Goal: Task Accomplishment & Management: Manage account settings

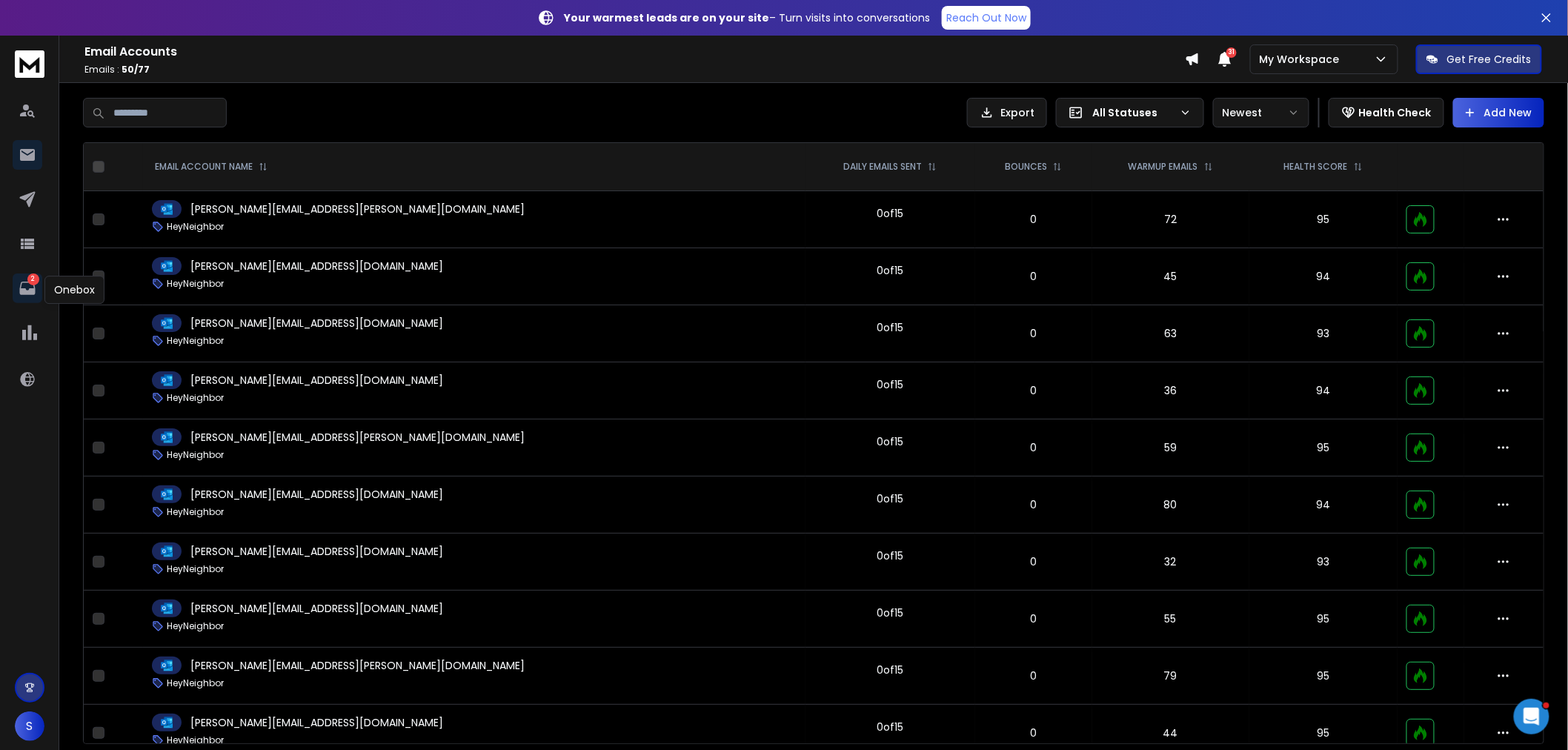
click at [16, 285] on link "2" at bounding box center [27, 288] width 29 height 29
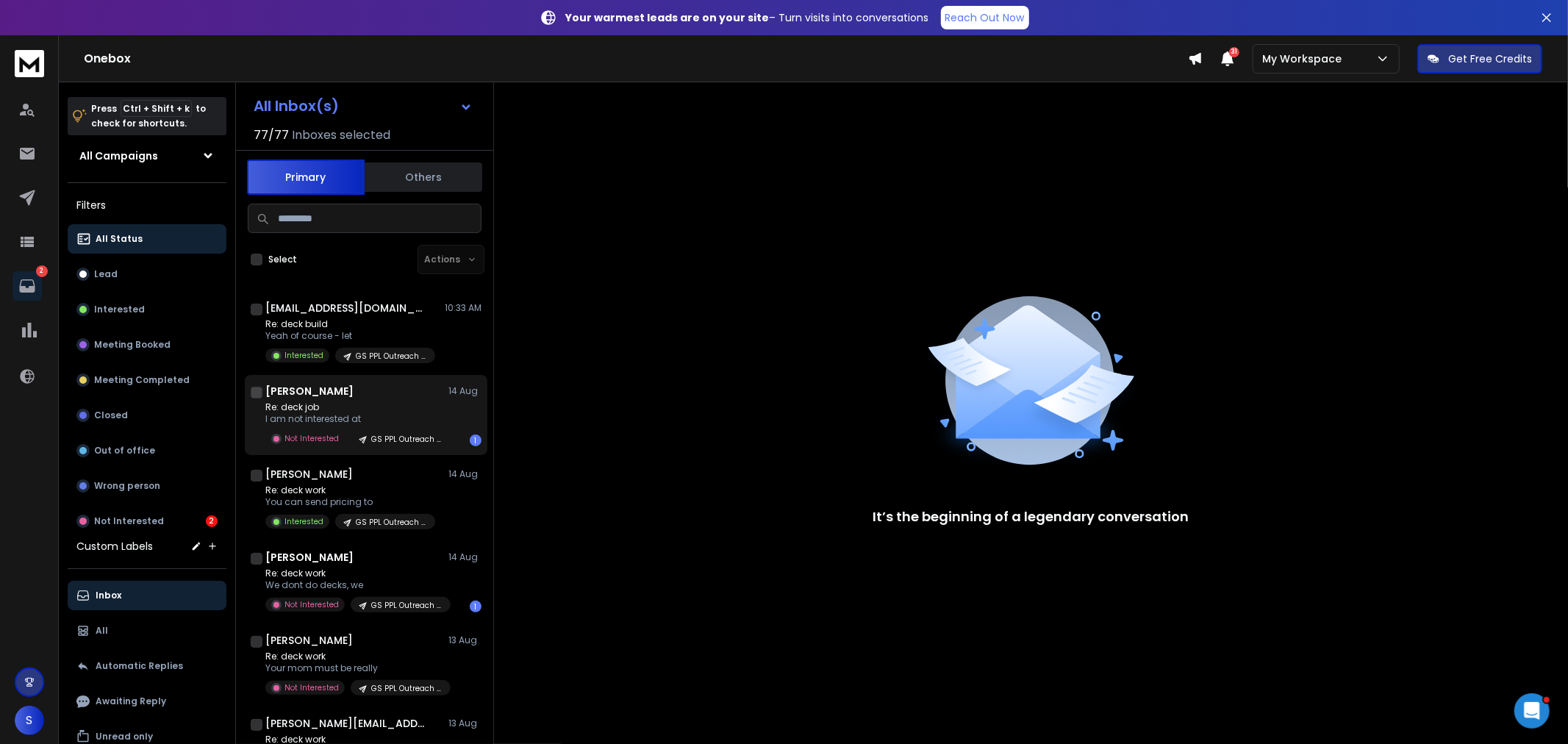
click at [347, 393] on div "[PERSON_NAME] [DATE]" at bounding box center [373, 391] width 216 height 15
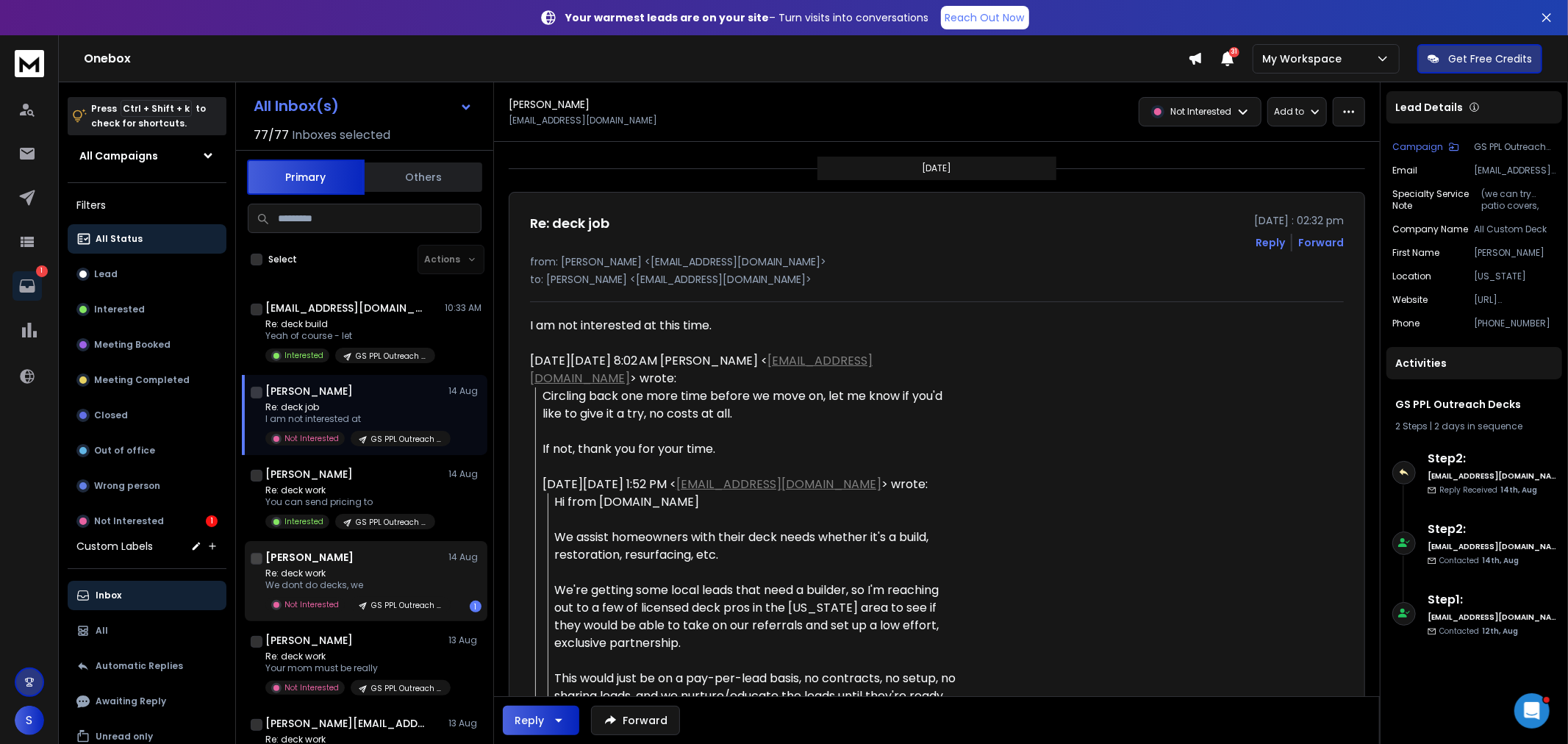
click at [349, 563] on div "[PERSON_NAME] [DATE]" at bounding box center [373, 558] width 216 height 15
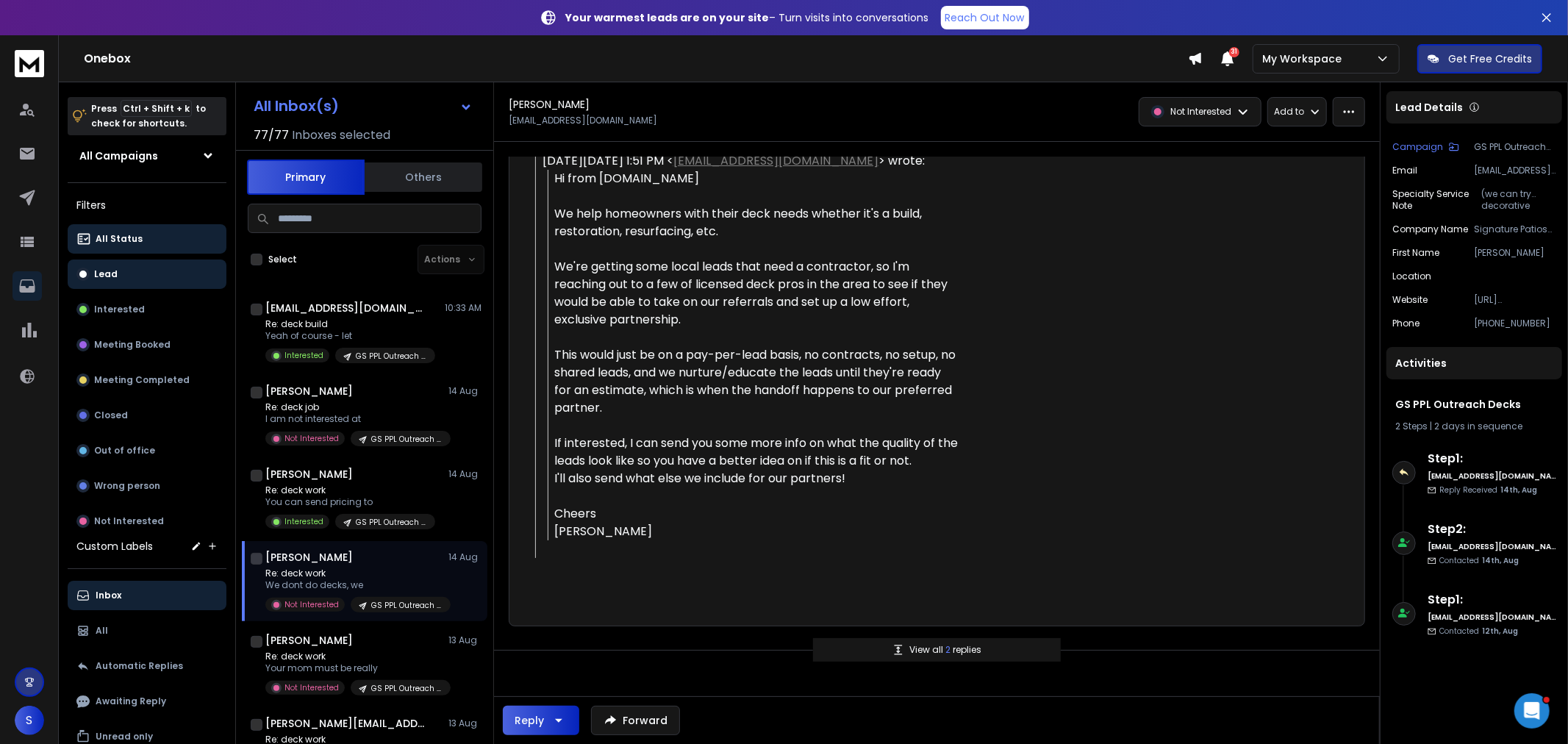
click at [106, 277] on p "Lead" at bounding box center [106, 274] width 24 height 11
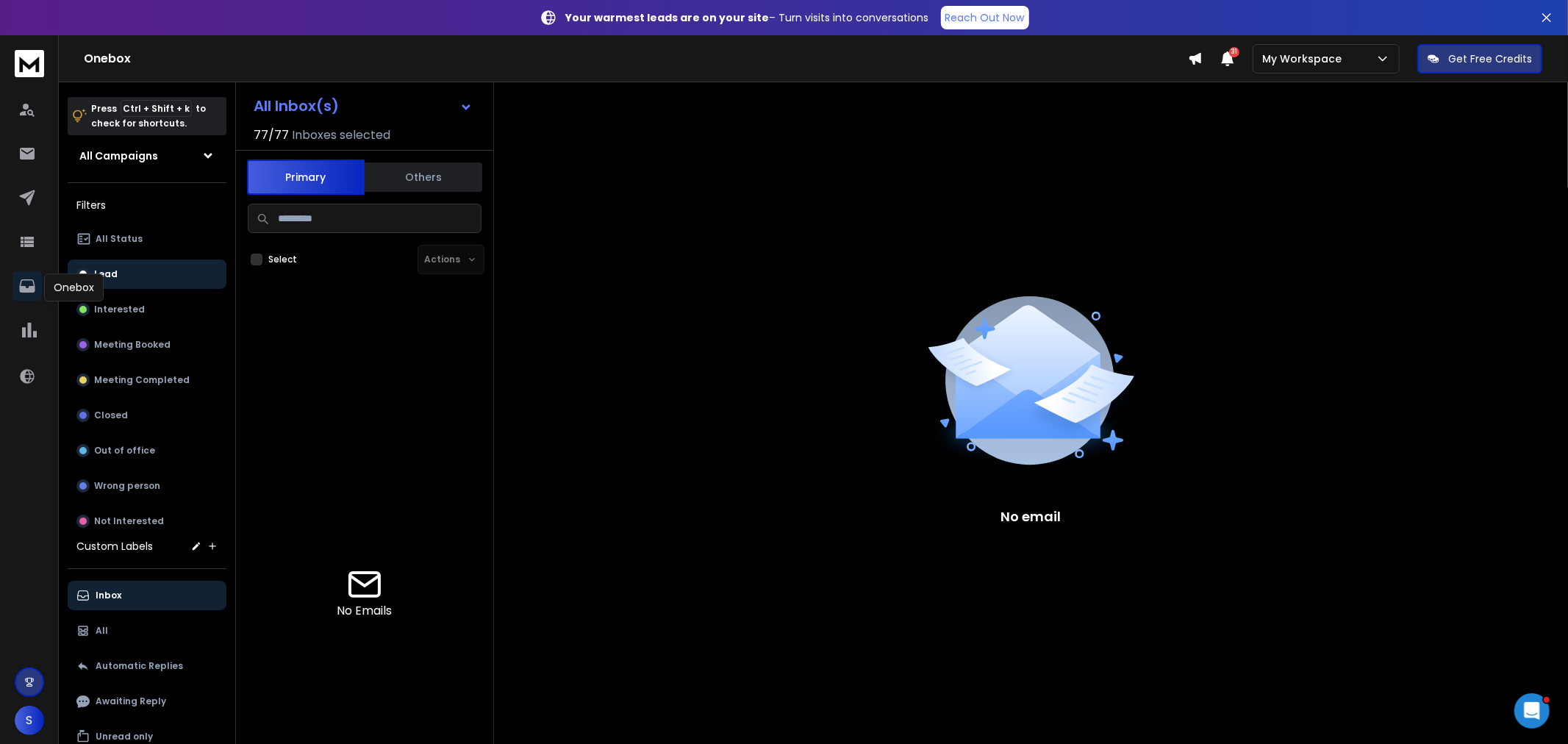
click at [25, 286] on icon at bounding box center [27, 285] width 18 height 18
click at [122, 319] on button "Interested" at bounding box center [147, 309] width 159 height 29
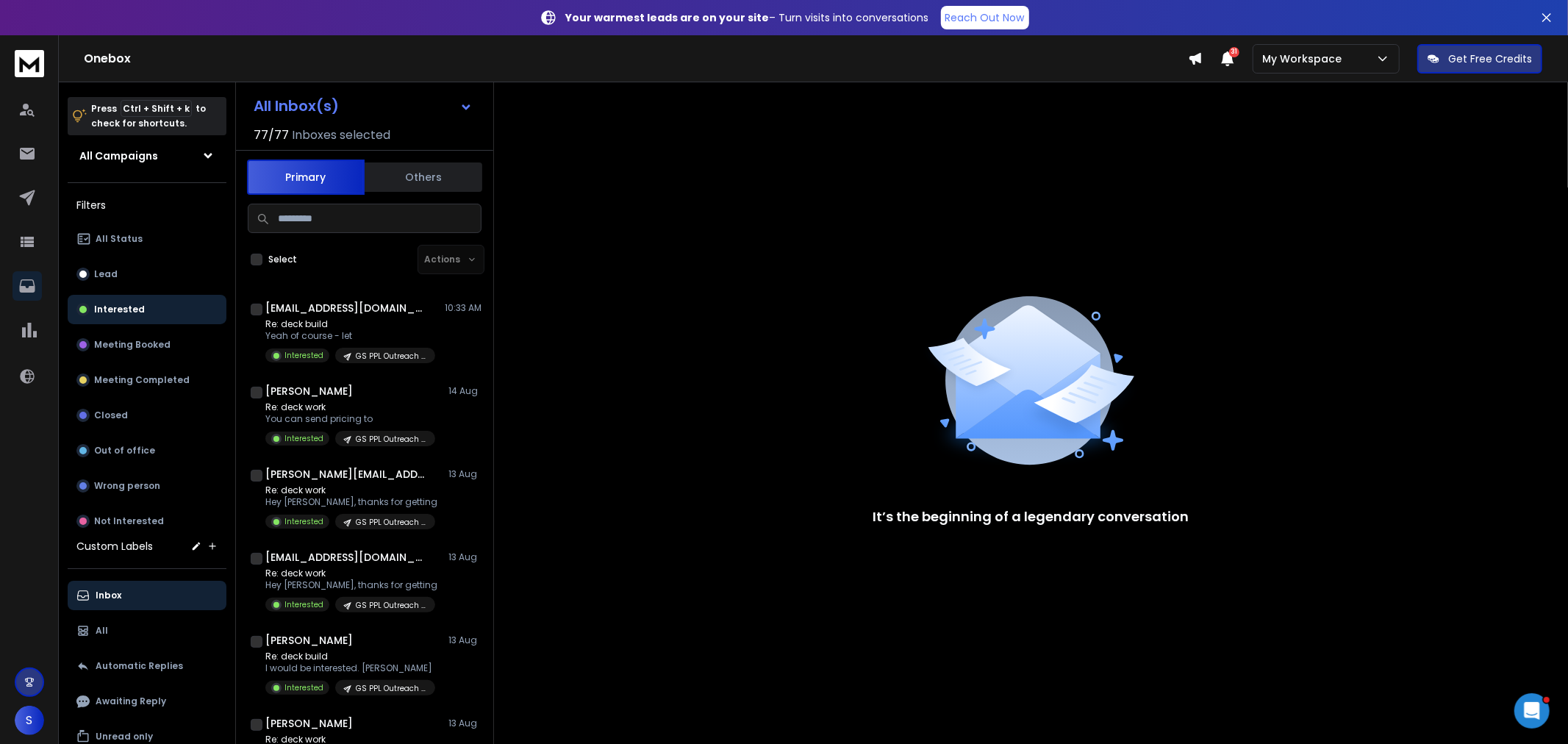
click at [406, 186] on button "Others" at bounding box center [423, 177] width 118 height 32
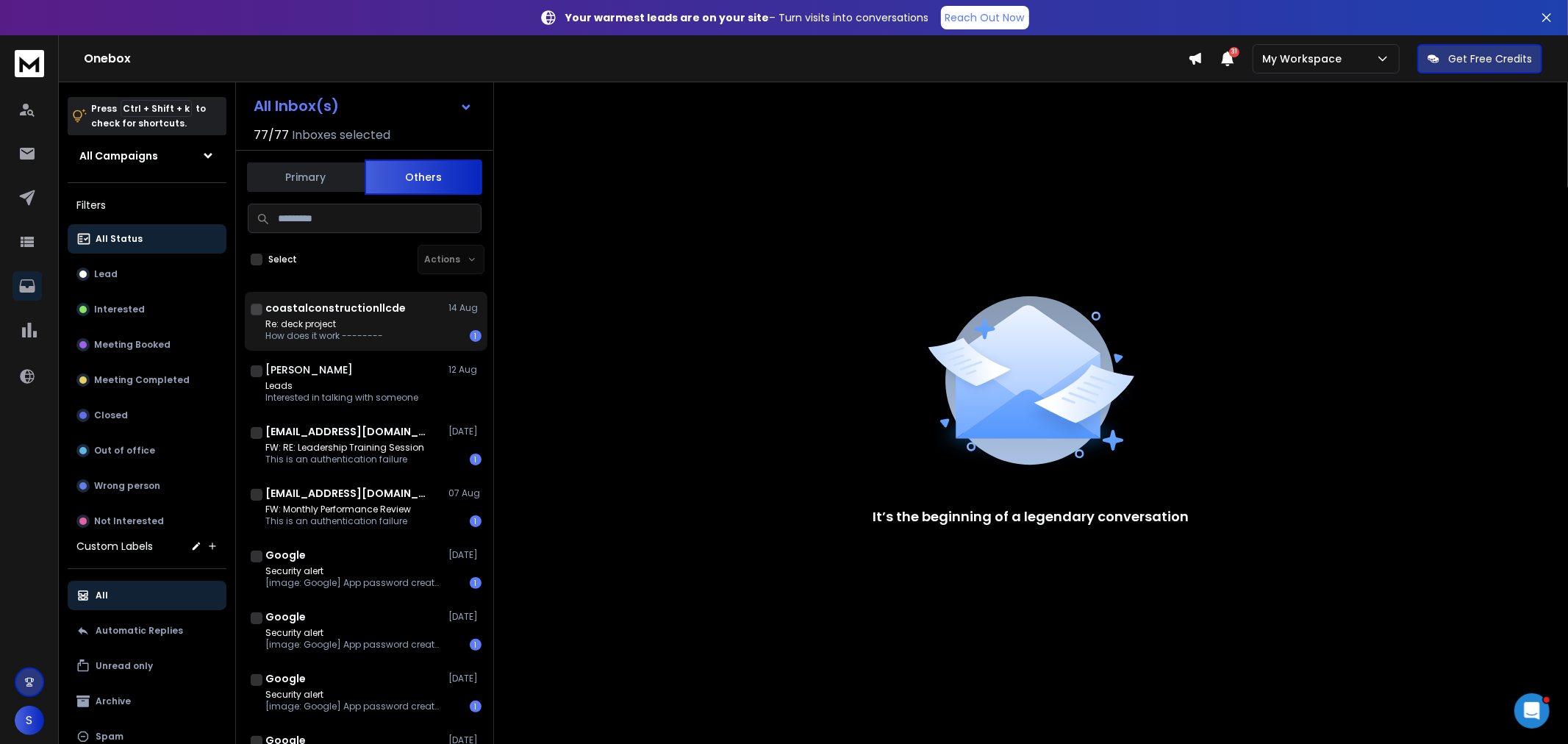
click at [353, 322] on p "Re: deck project" at bounding box center [324, 324] width 118 height 11
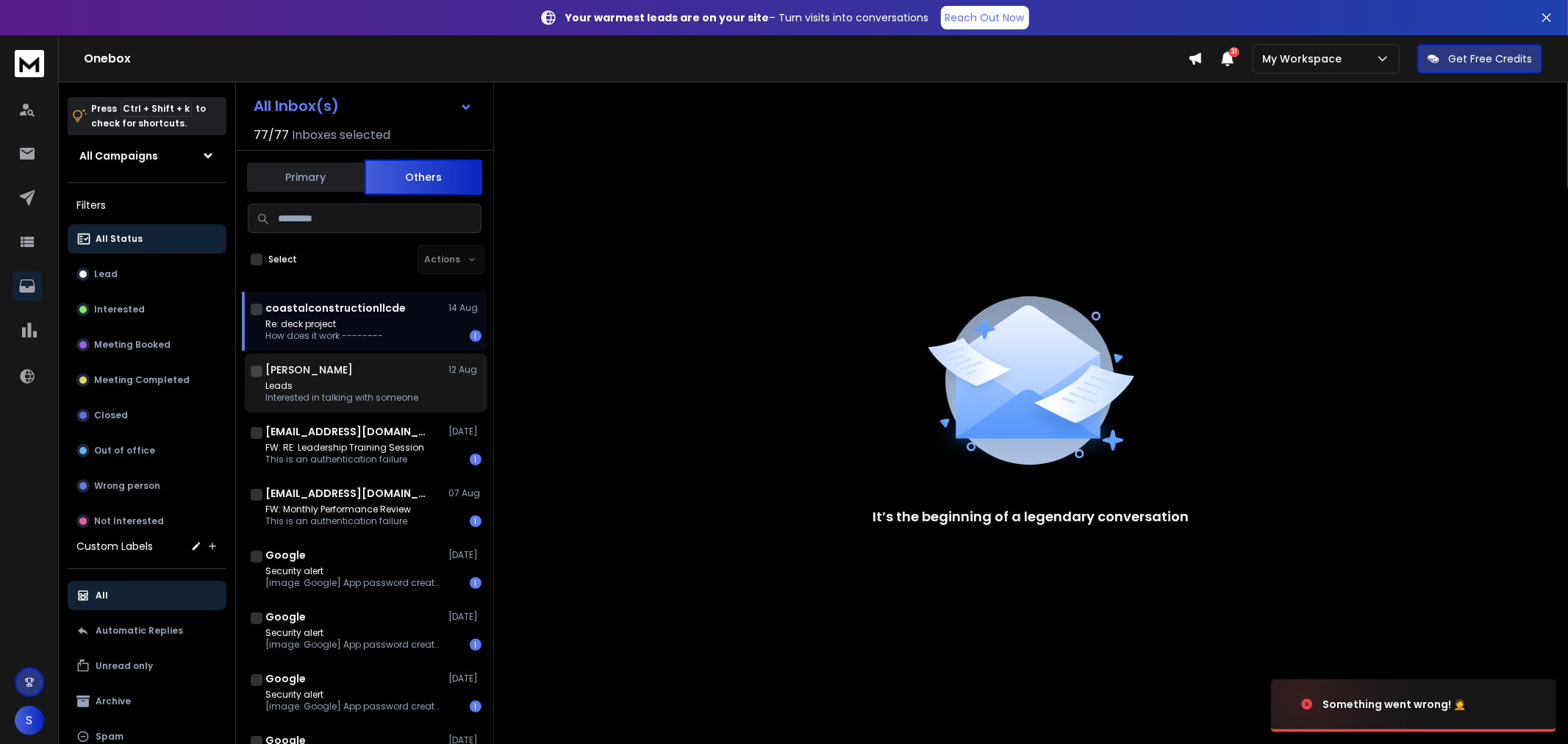
click at [335, 376] on div "[PERSON_NAME] [DATE]" at bounding box center [373, 370] width 216 height 15
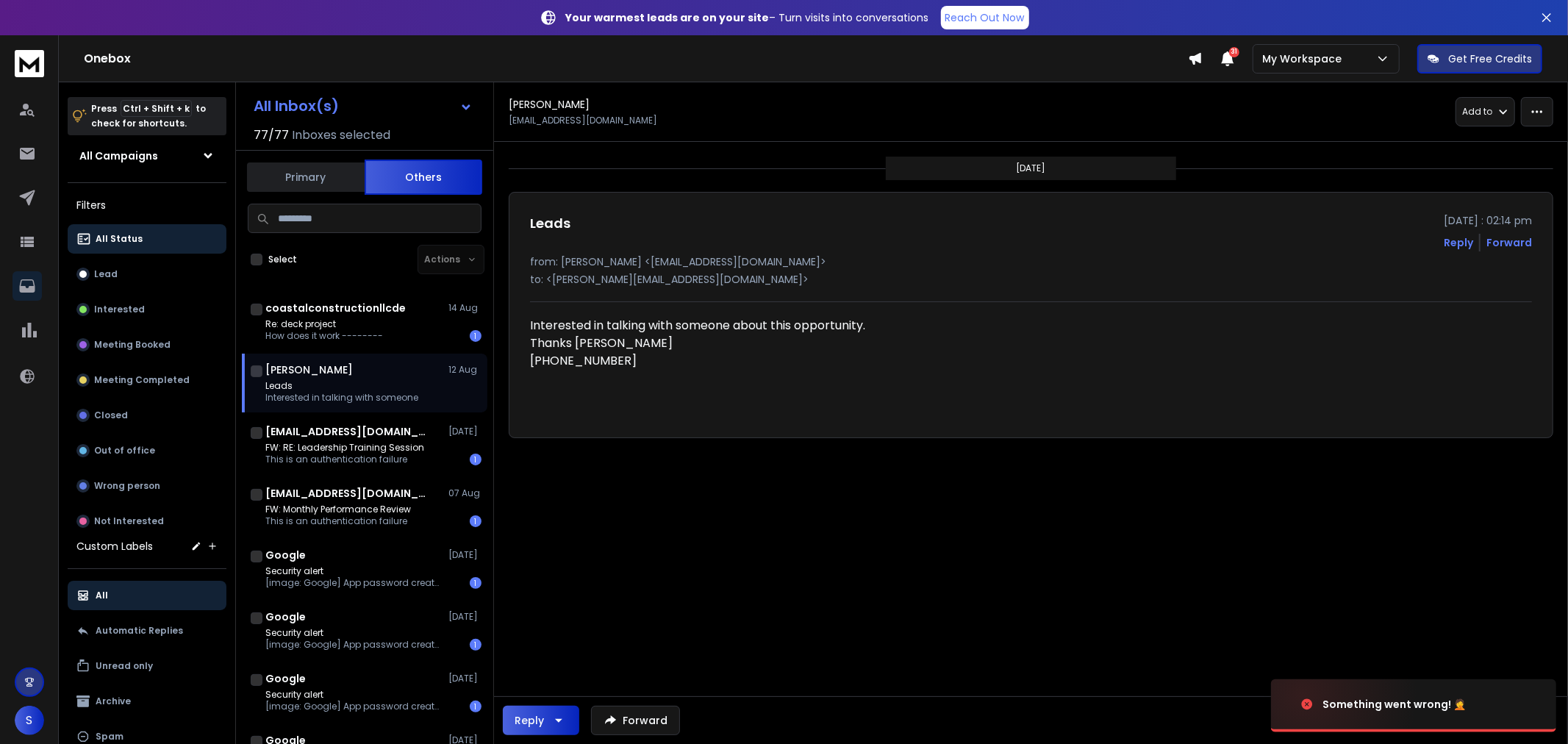
click at [569, 359] on div "[PHONE_NUMBER]" at bounding box center [745, 361] width 430 height 18
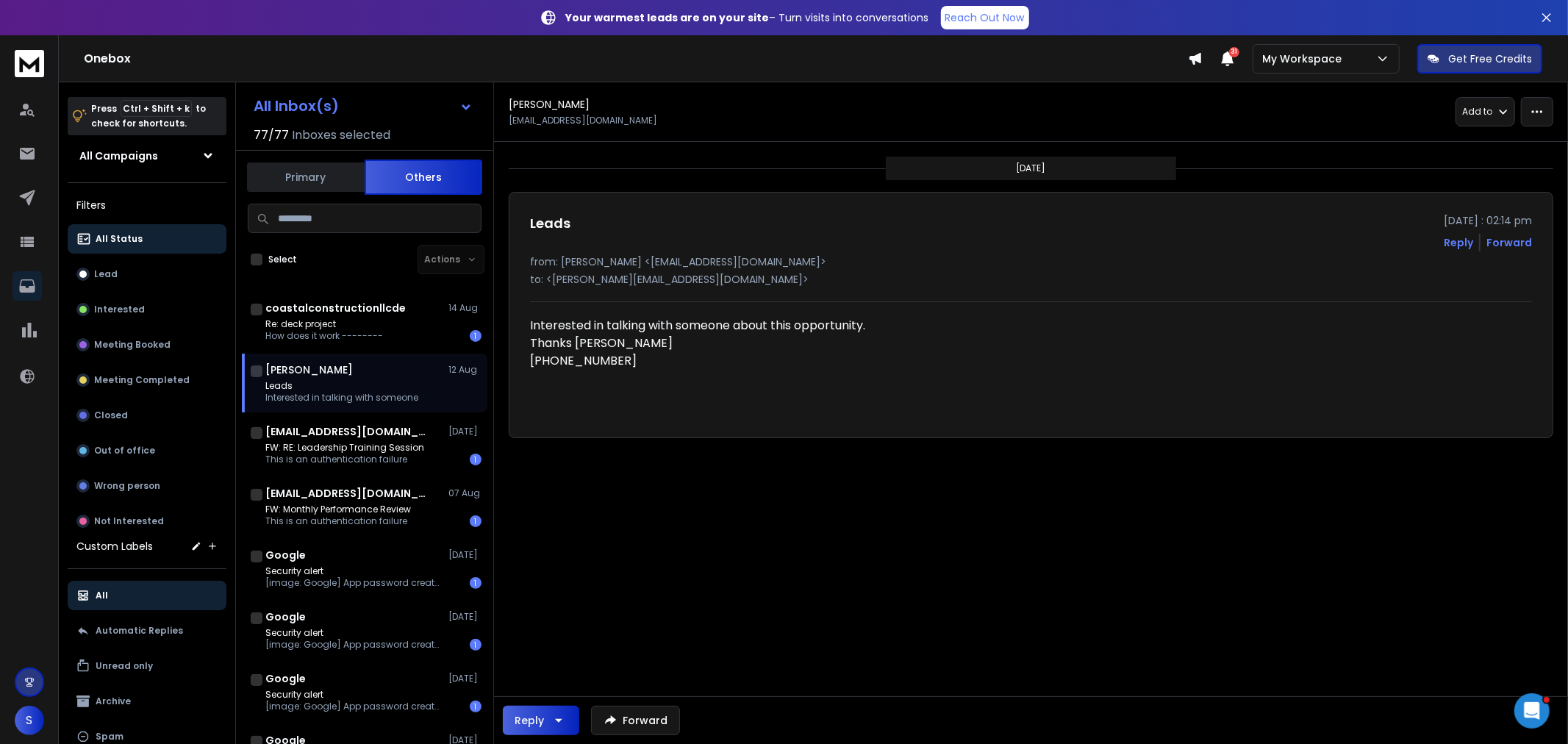
copy div "509"
click at [29, 196] on icon at bounding box center [26, 197] width 15 height 15
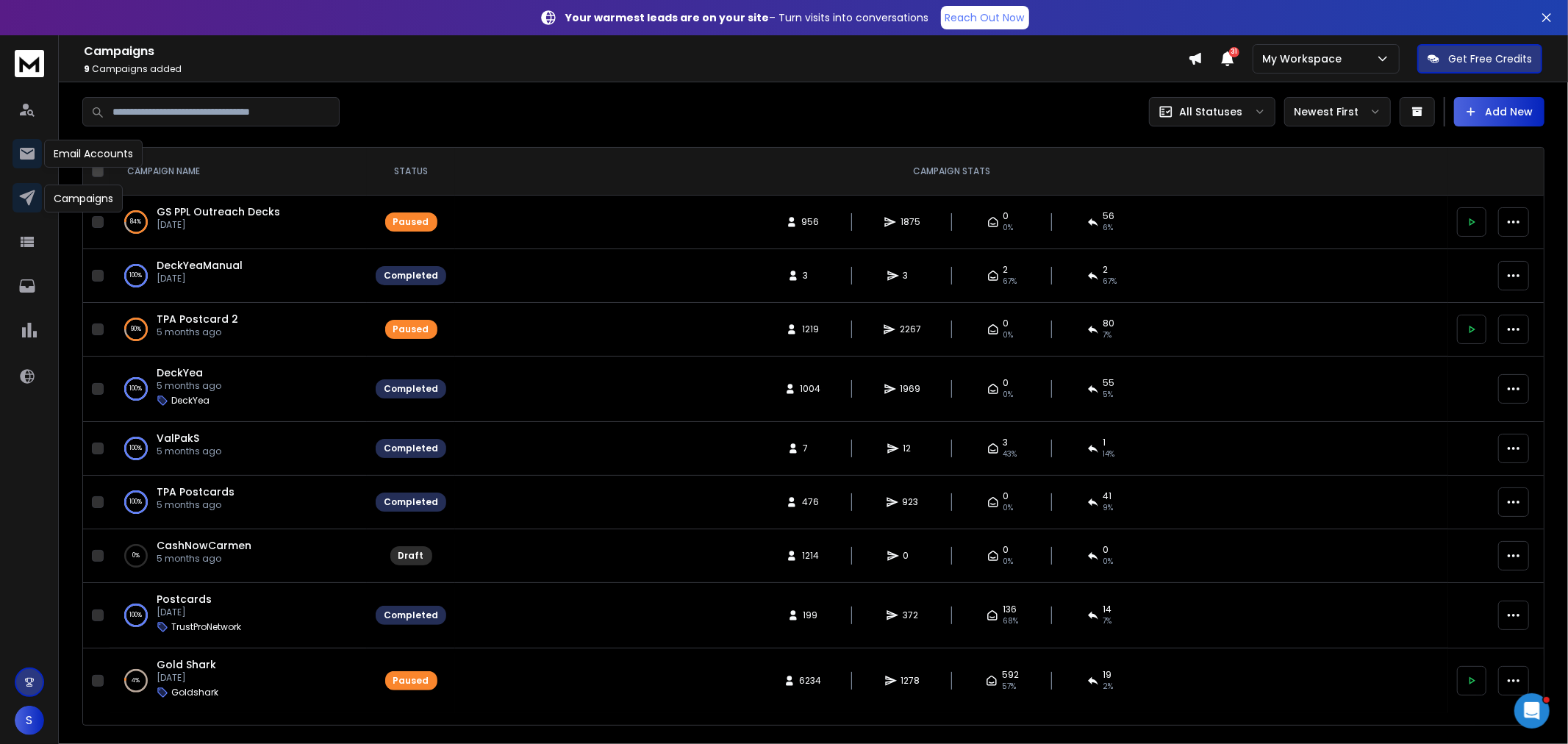
click at [31, 160] on icon at bounding box center [27, 154] width 18 height 18
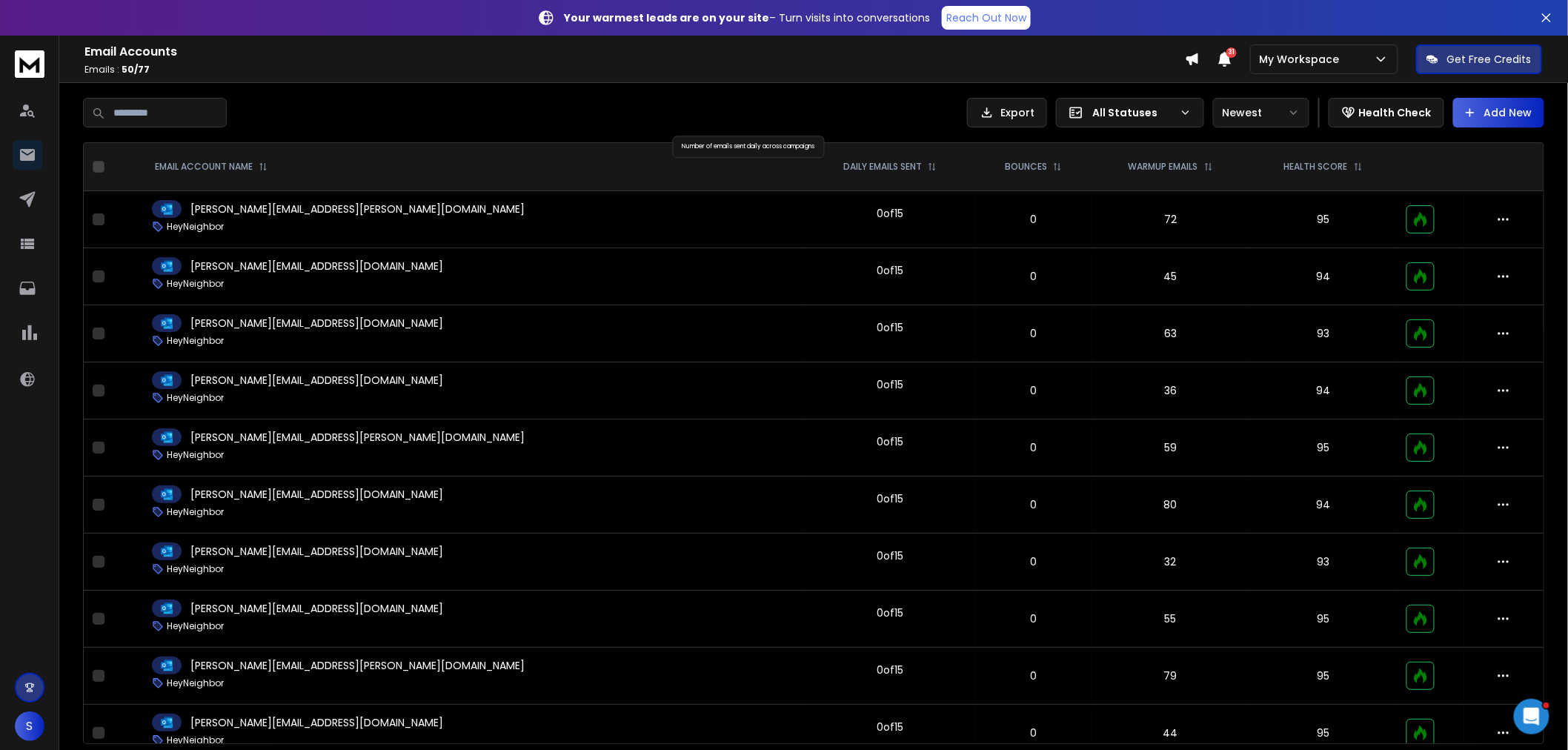
click at [185, 113] on input at bounding box center [154, 112] width 143 height 29
click at [39, 189] on link at bounding box center [27, 198] width 29 height 29
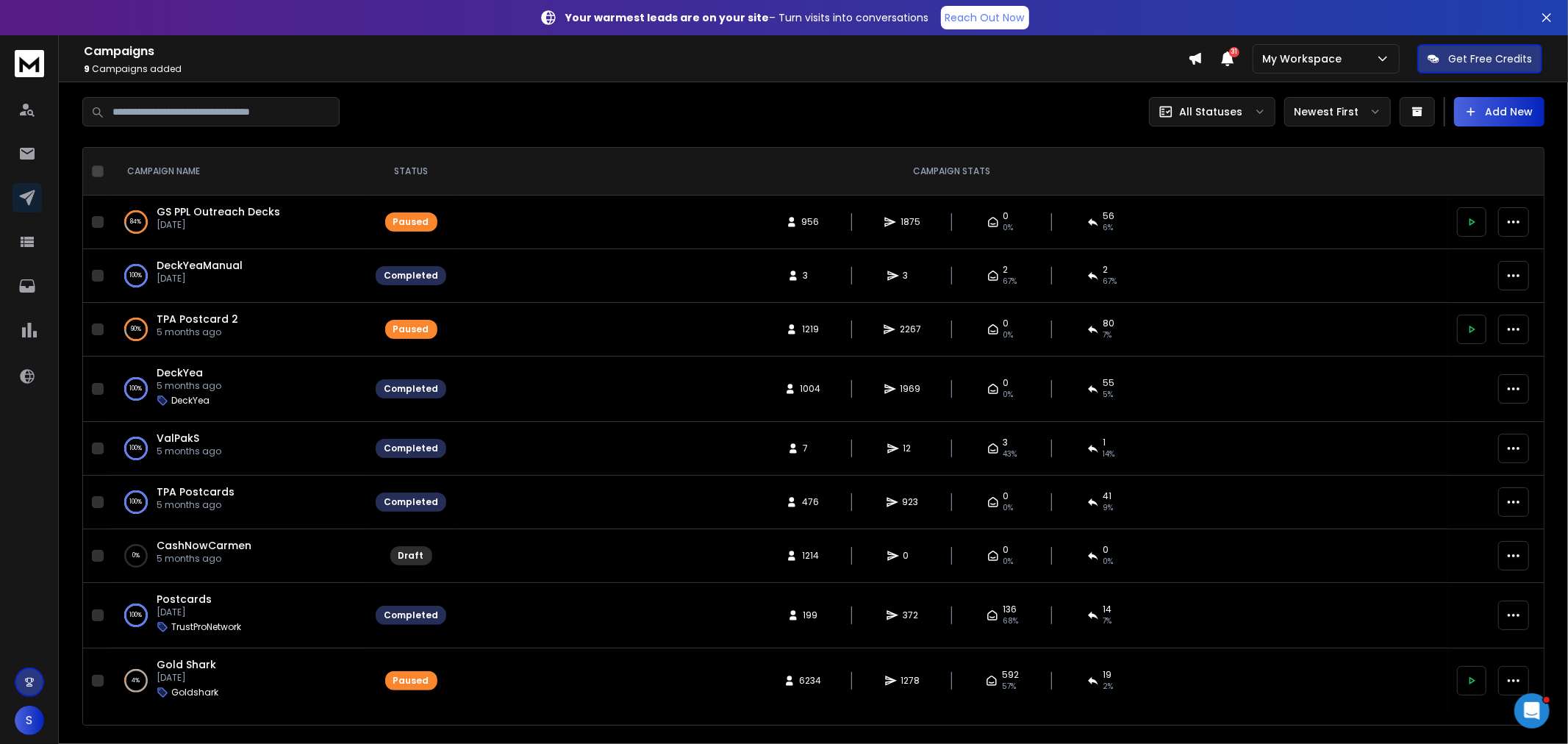
click at [237, 207] on span "GS PPL Outreach Decks" at bounding box center [218, 212] width 123 height 15
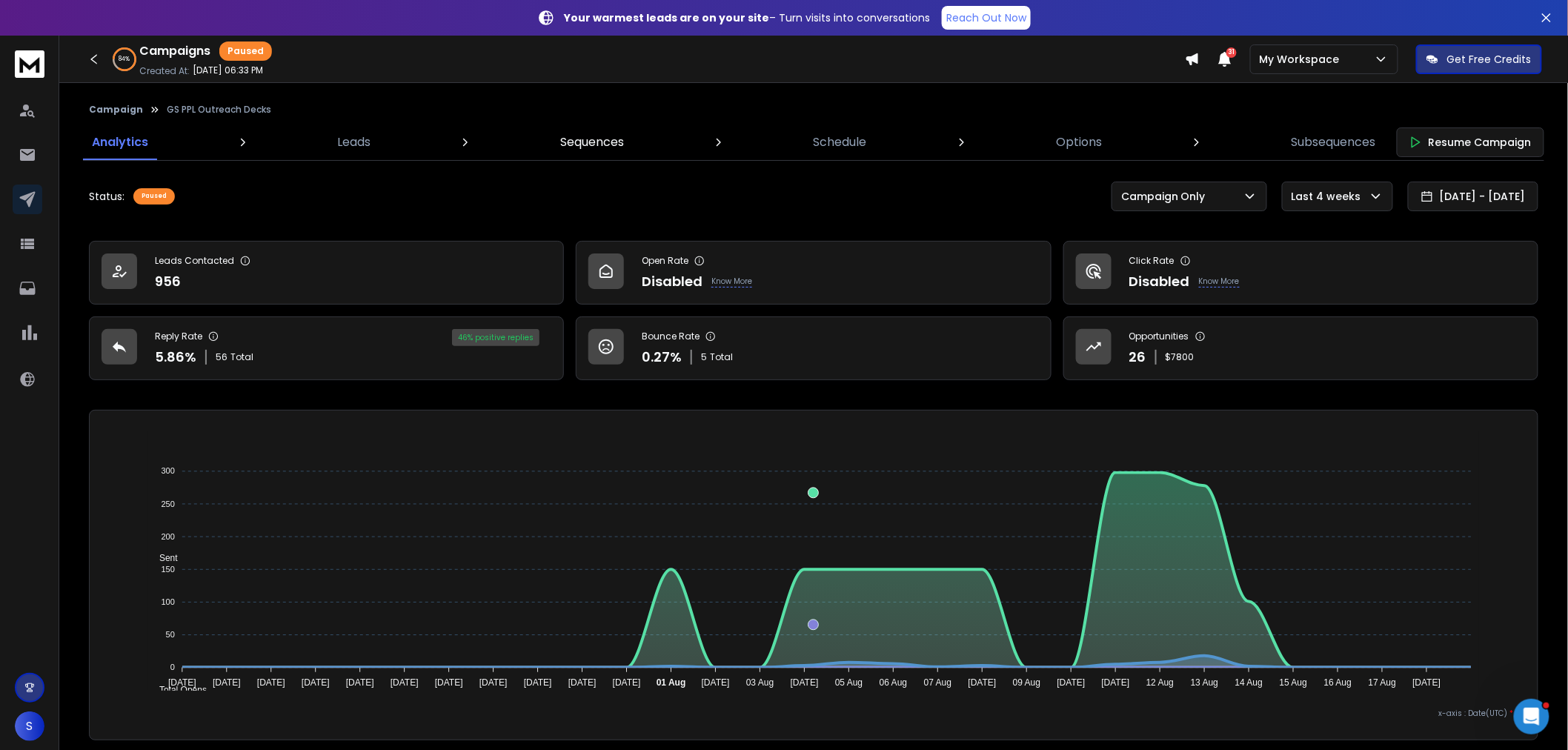
click at [605, 143] on p "Sequences" at bounding box center [592, 141] width 64 height 18
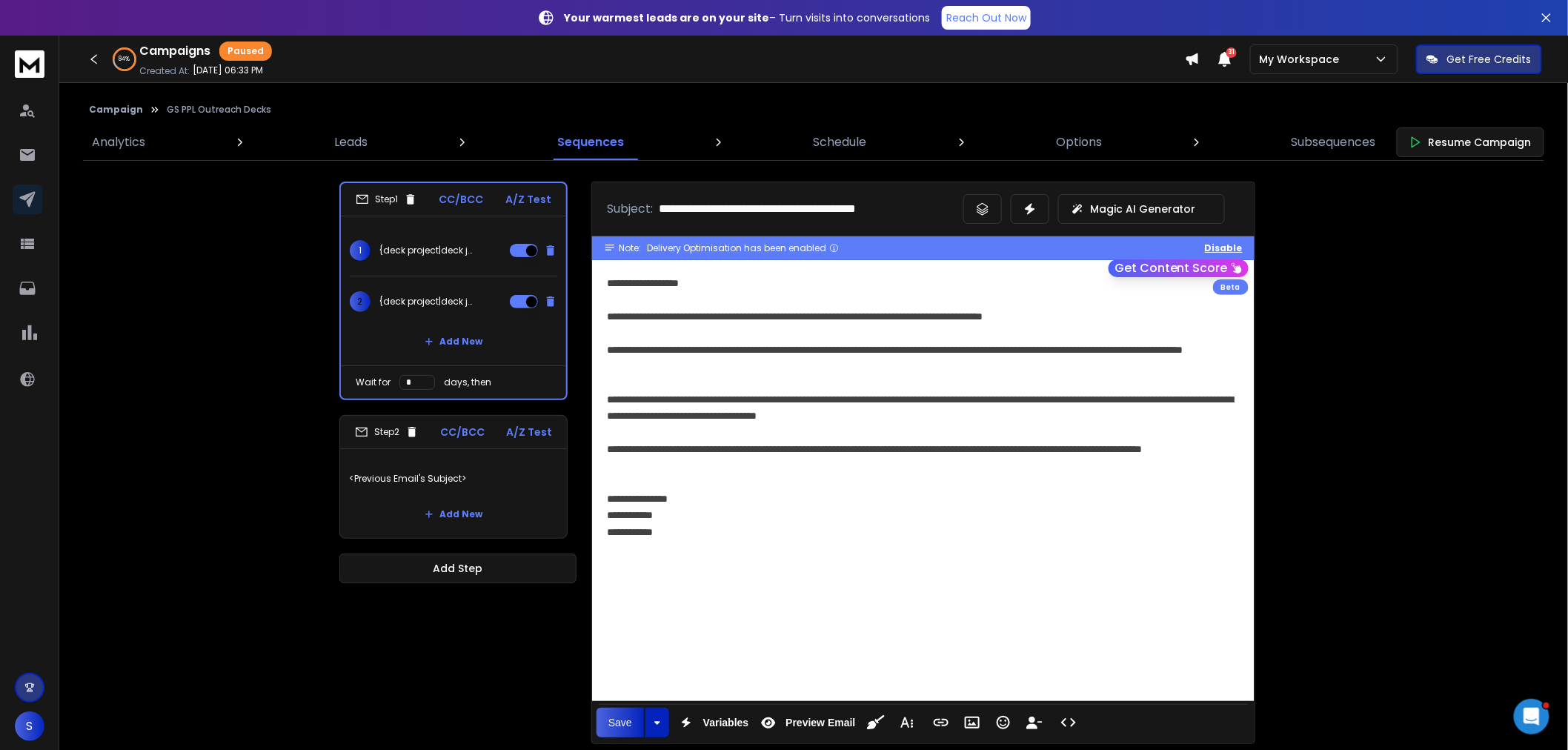
click at [413, 291] on div "2 {deck project|deck job|deck build|deck work}" at bounding box center [411, 302] width 124 height 21
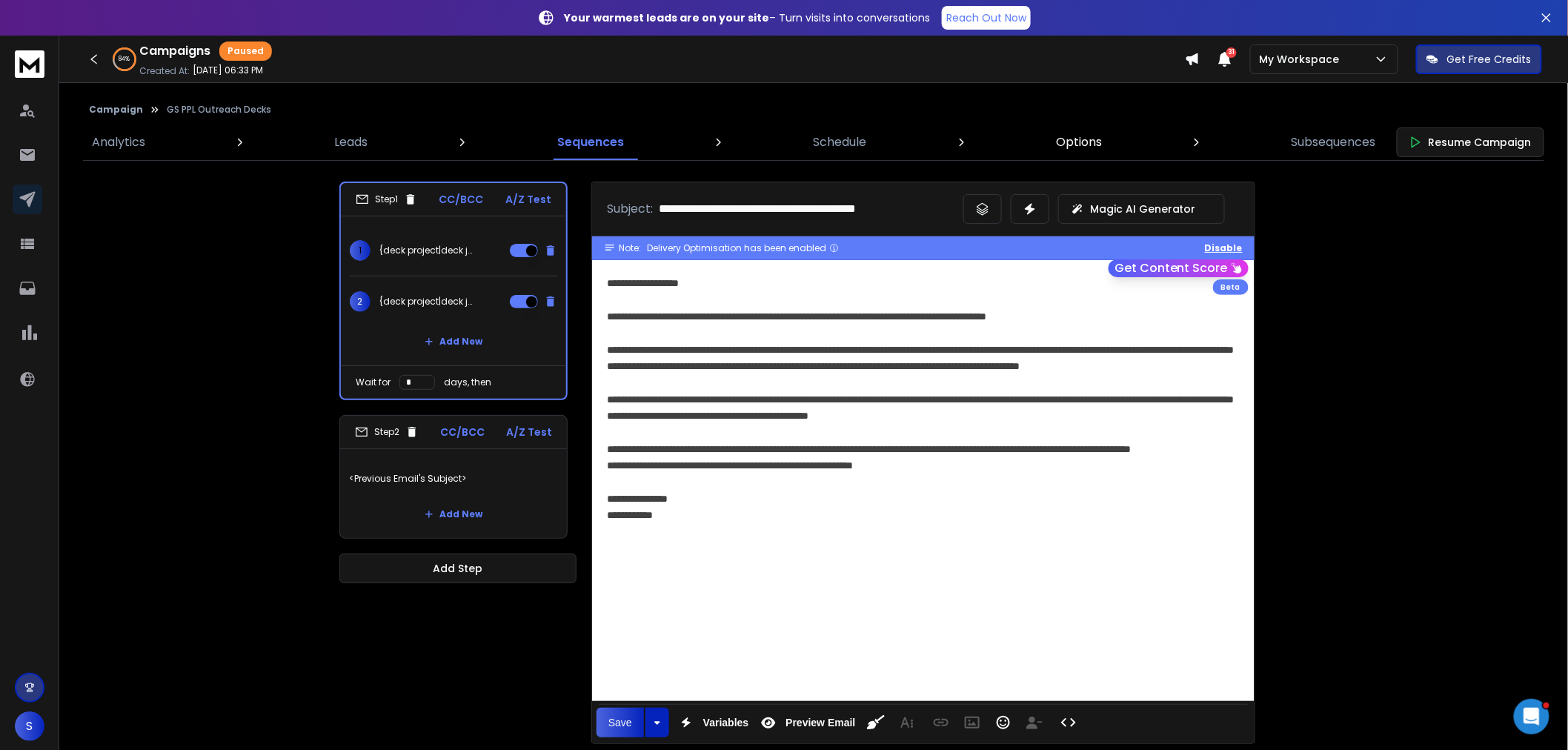
click at [1081, 148] on p "Options" at bounding box center [1079, 141] width 46 height 18
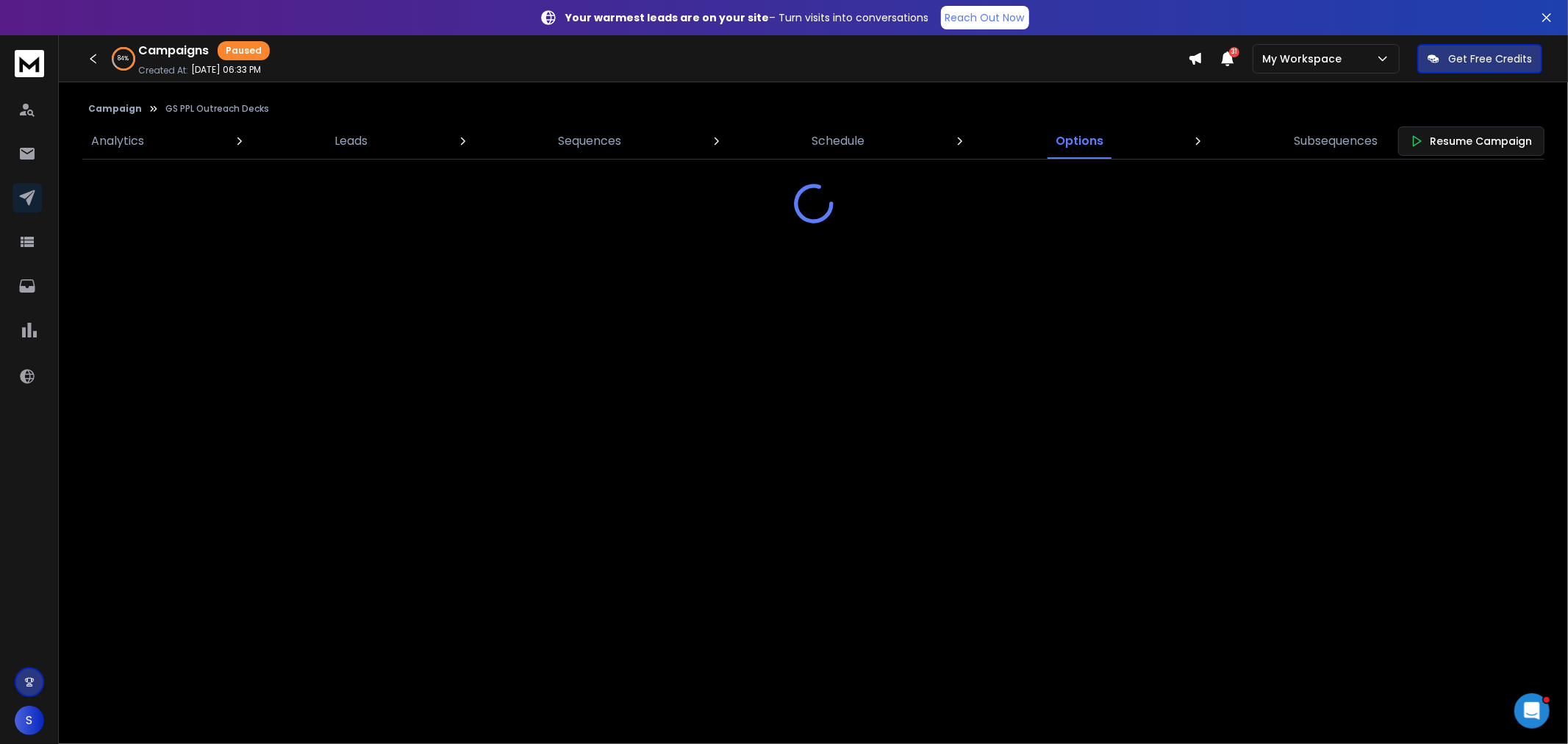
select select "*"
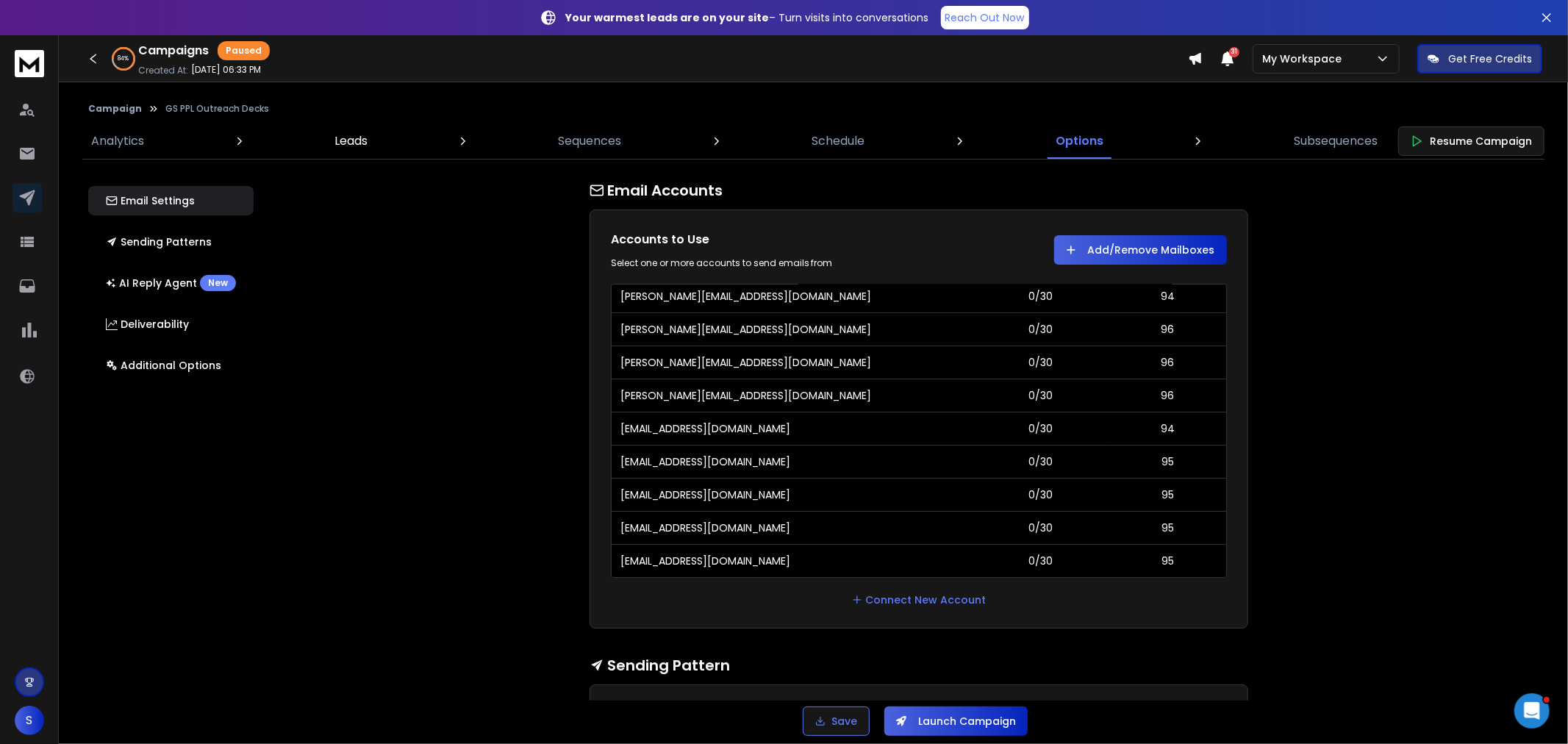
click at [344, 129] on link "Leads" at bounding box center [351, 140] width 51 height 35
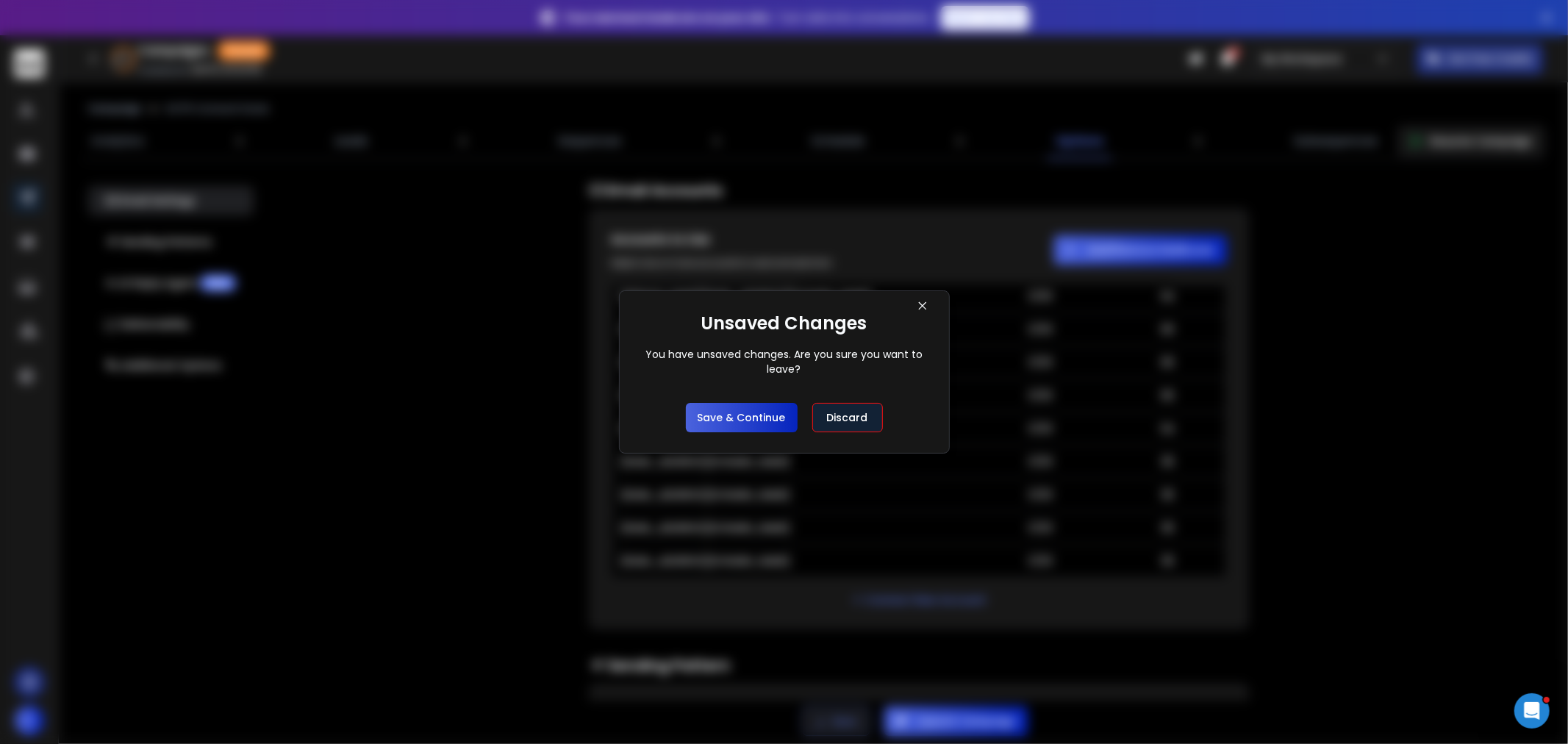
click at [846, 415] on button "Discard" at bounding box center [847, 417] width 71 height 29
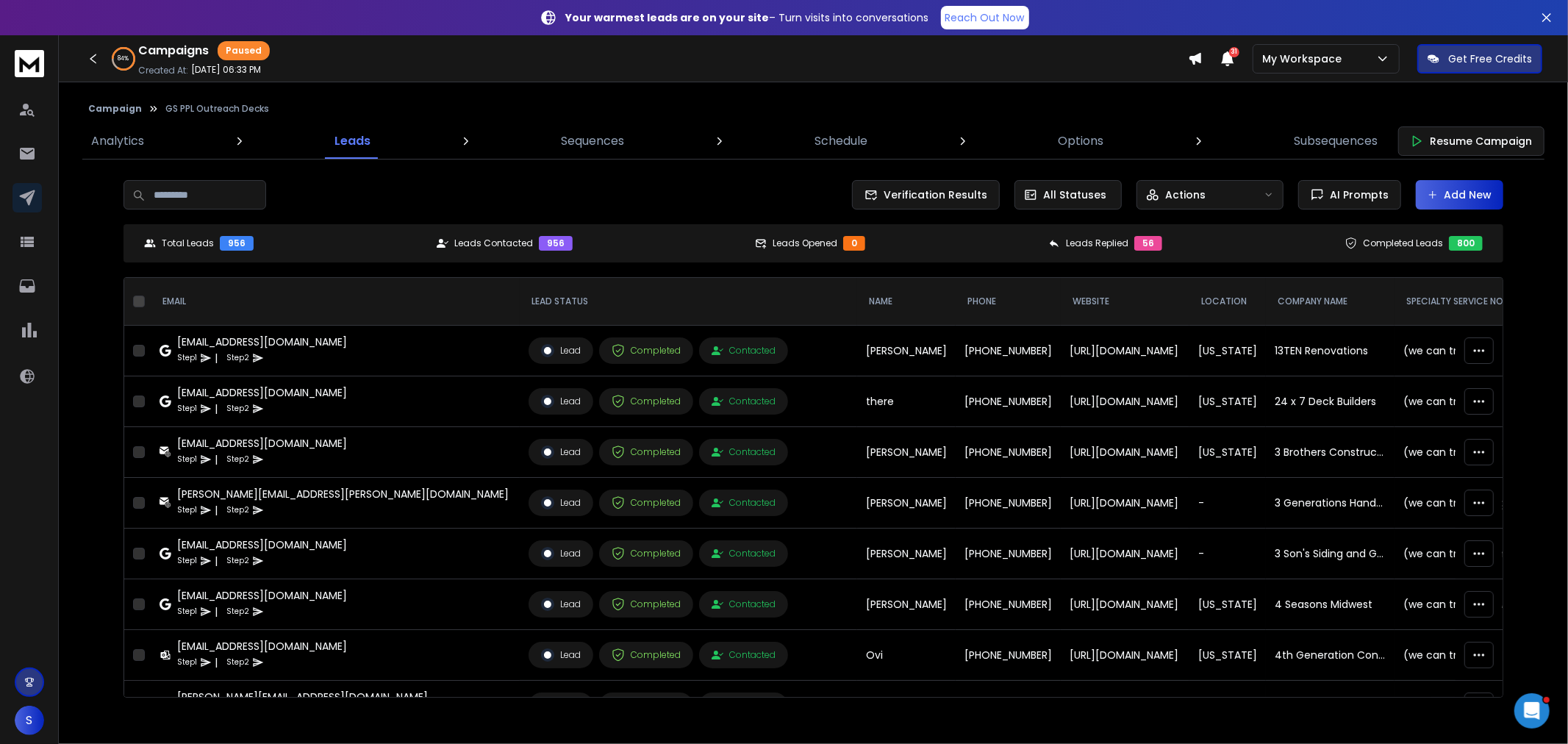
click at [196, 214] on div "Verification Results All Statuses Actions AI Prompts Add New Total Leads 956 Le…" at bounding box center [813, 431] width 1380 height 503
click at [196, 200] on input at bounding box center [194, 194] width 142 height 29
paste input "**********"
click at [297, 194] on div "**********" at bounding box center [813, 194] width 1380 height 29
click at [231, 194] on input "**********" at bounding box center [194, 194] width 142 height 29
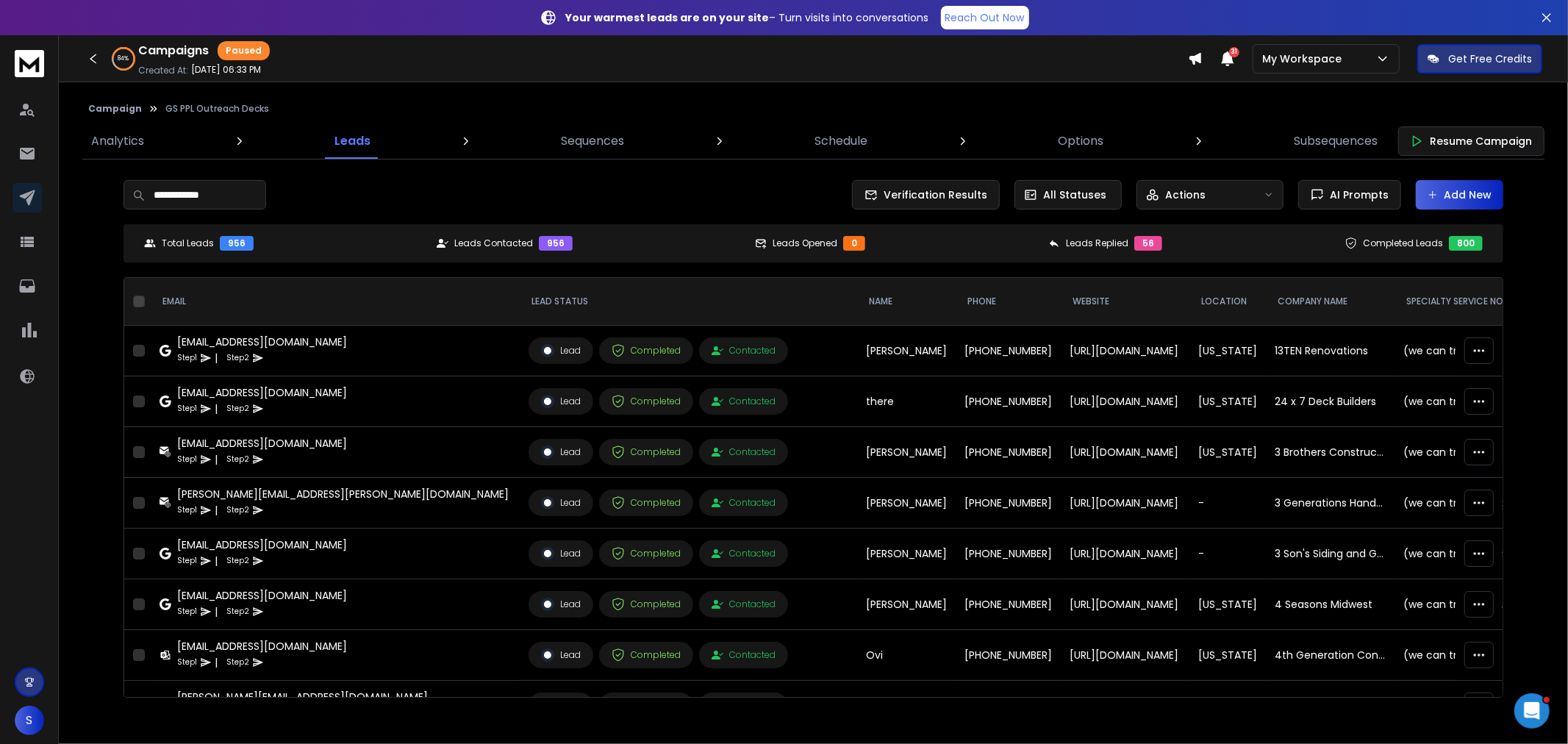
click at [231, 194] on input "**********" at bounding box center [194, 194] width 142 height 29
type input "*****"
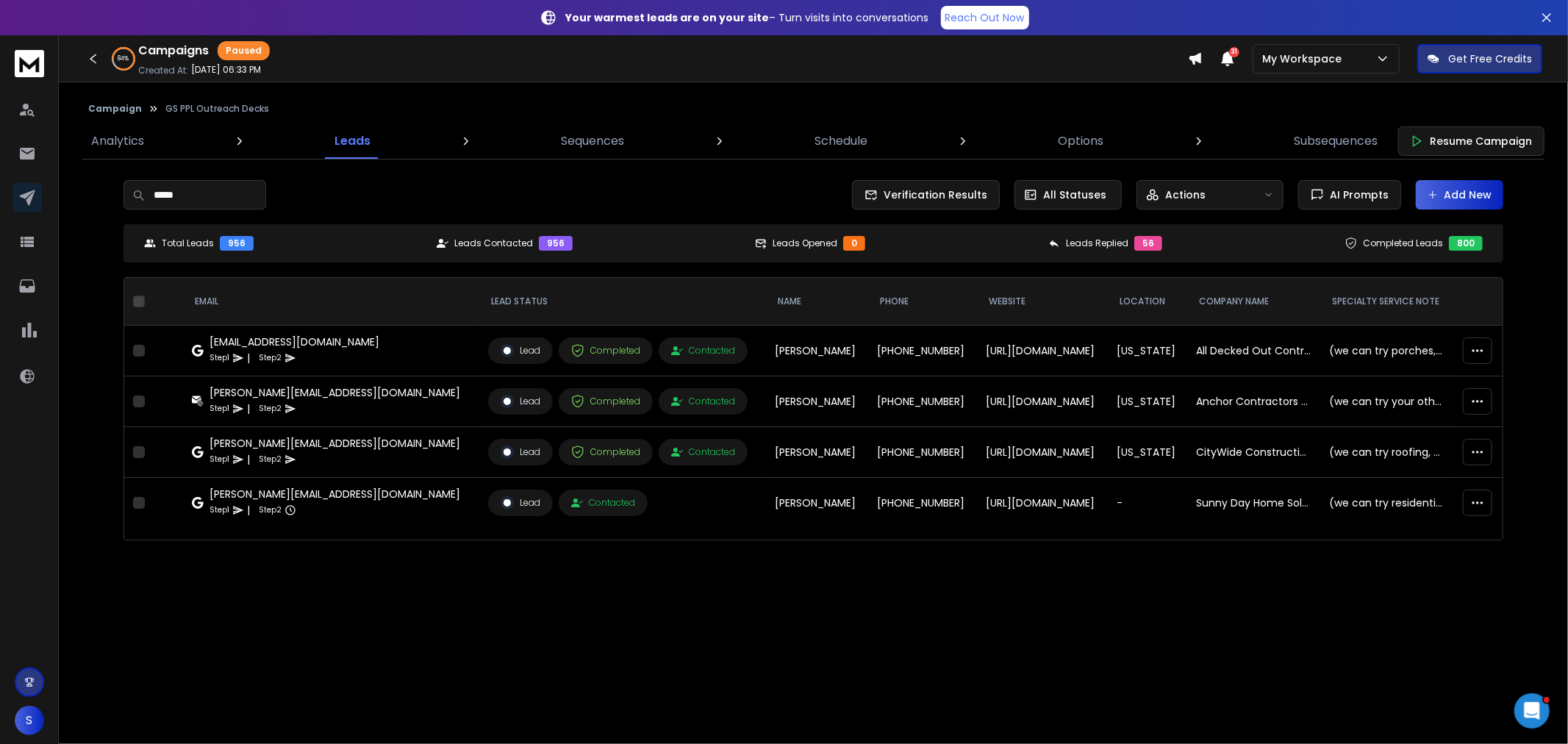
click at [334, 338] on div "[EMAIL_ADDRESS][DOMAIN_NAME]" at bounding box center [294, 342] width 170 height 15
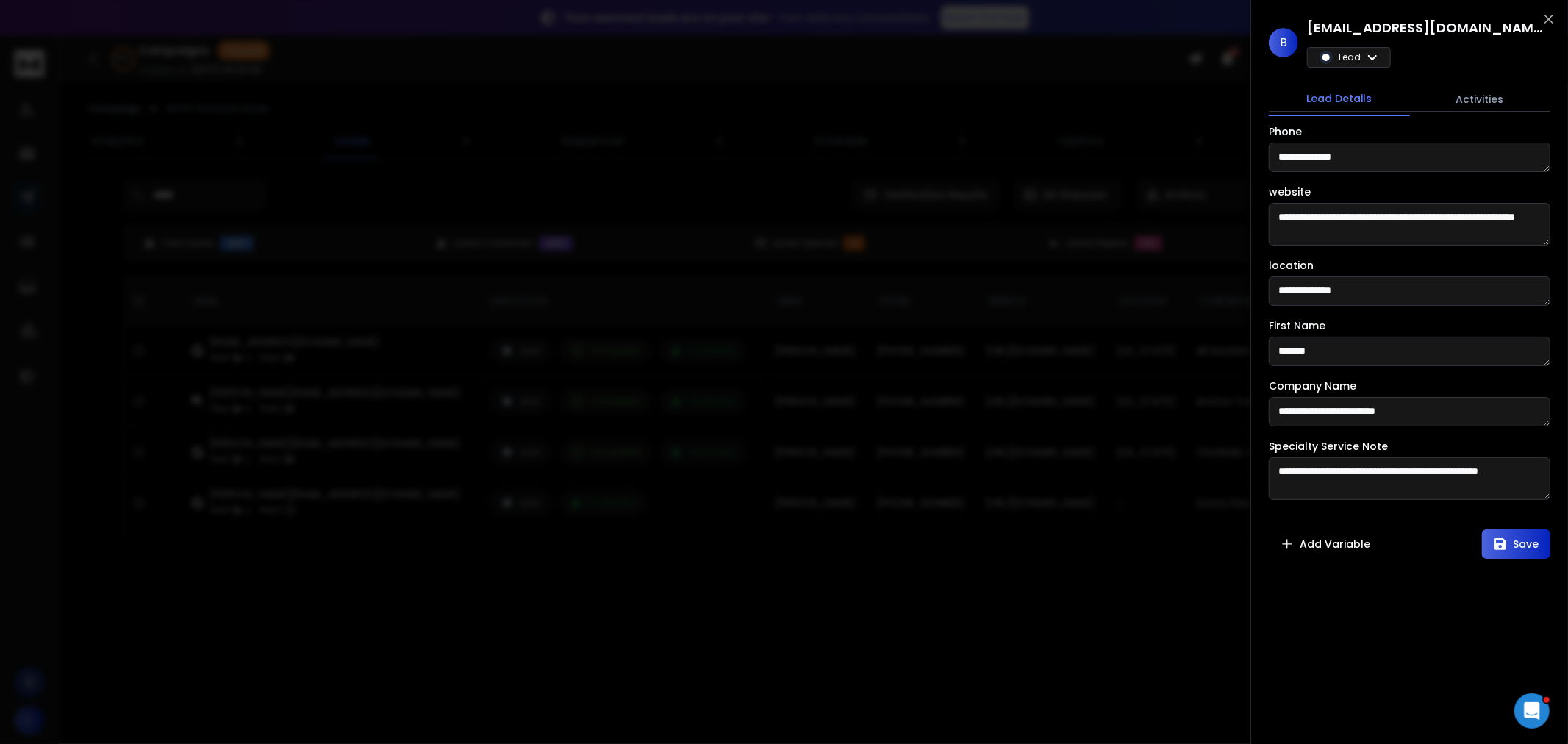
drag, startPoint x: 1282, startPoint y: 216, endPoint x: 1406, endPoint y: 229, distance: 124.7
click at [1406, 229] on textarea "**********" at bounding box center [1410, 223] width 282 height 42
click at [971, 589] on div at bounding box center [784, 372] width 1568 height 744
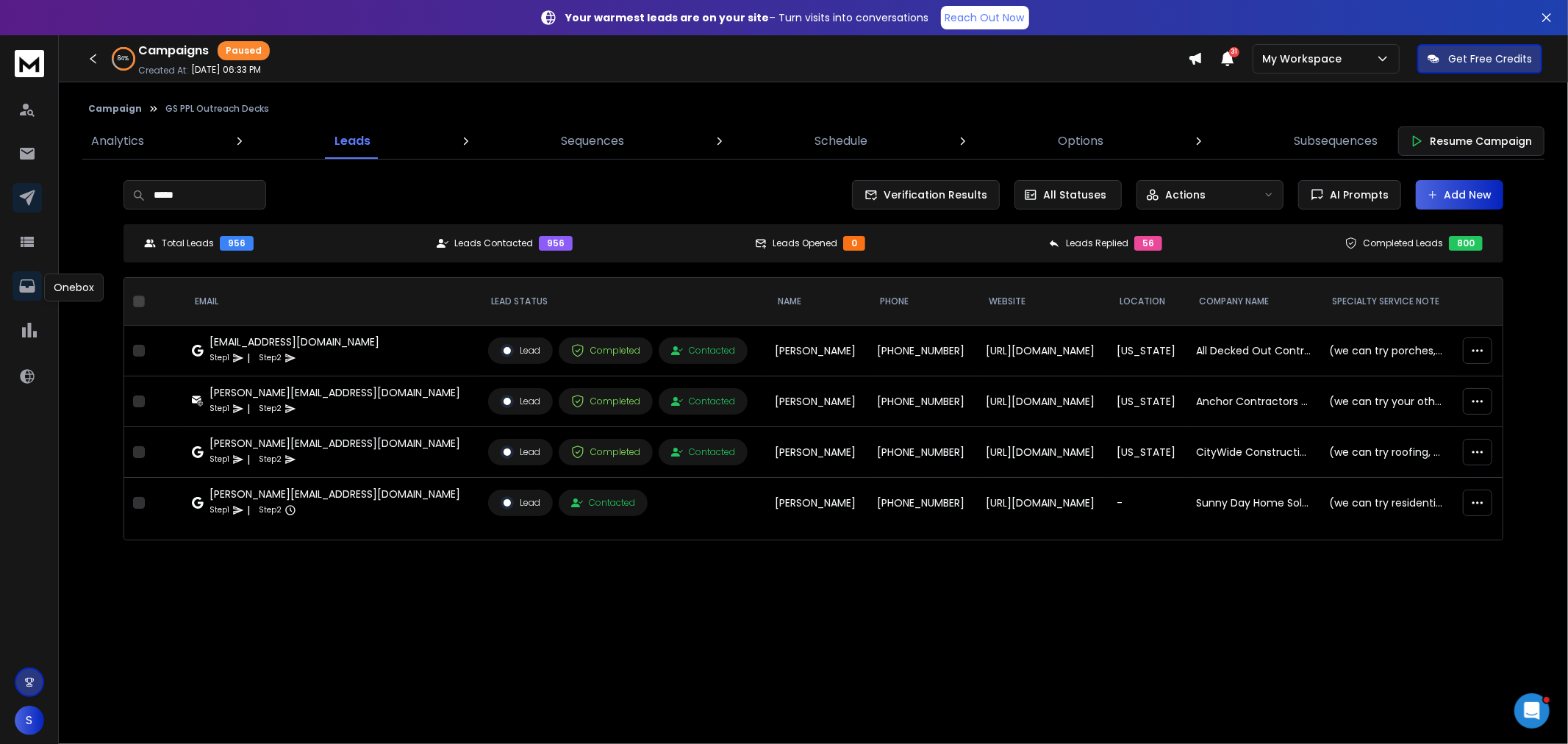
click at [25, 288] on icon at bounding box center [27, 285] width 18 height 18
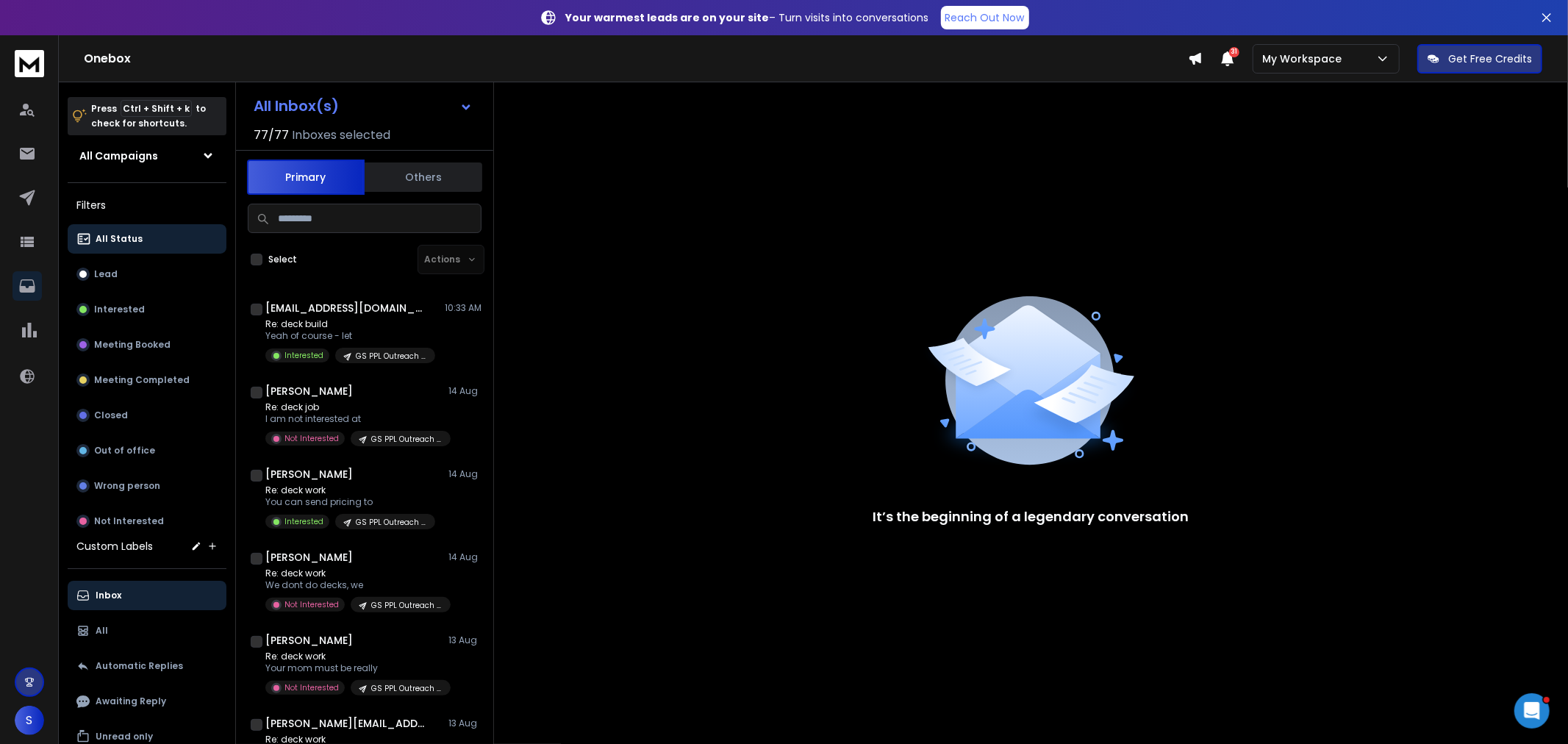
click at [320, 216] on input at bounding box center [365, 218] width 234 height 29
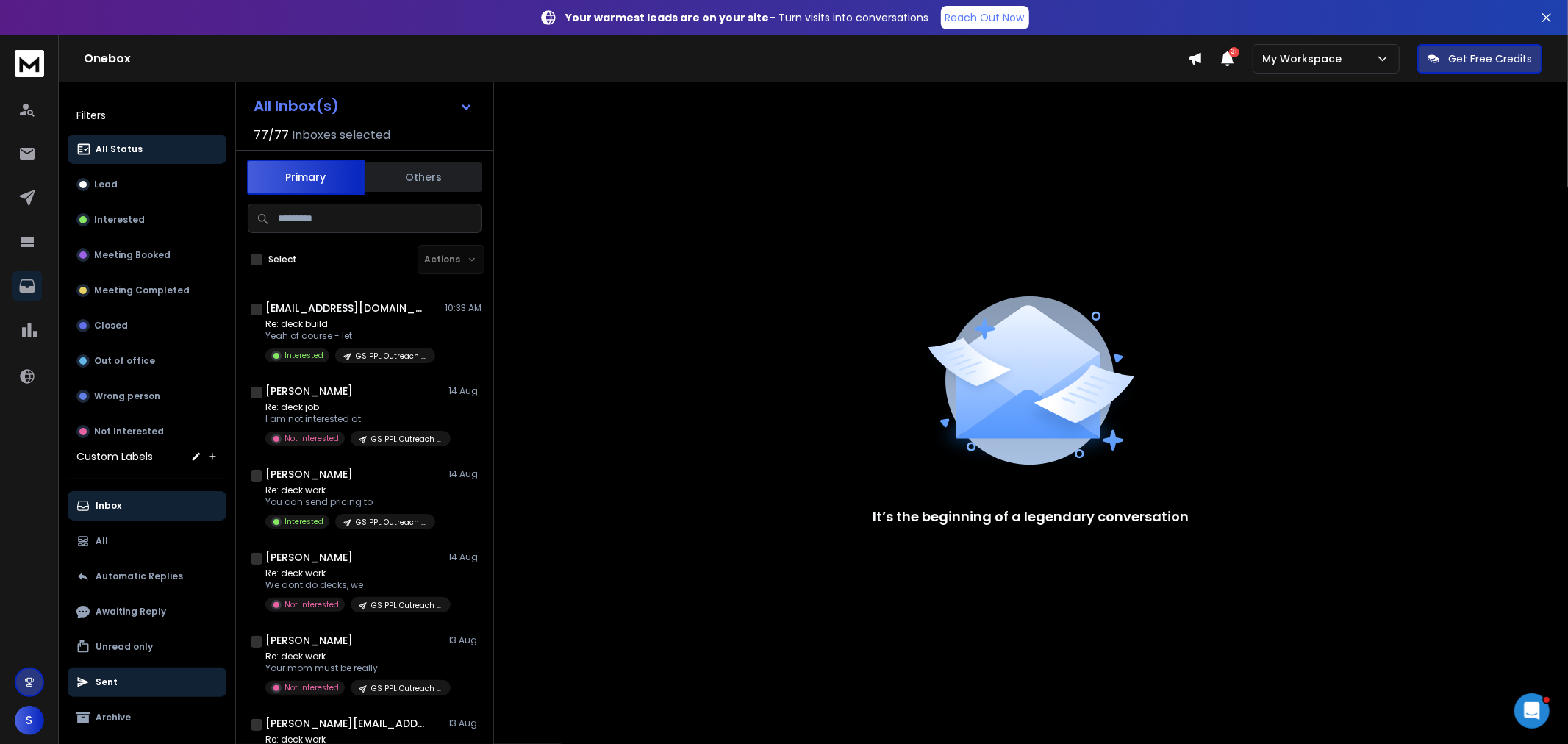
click at [121, 671] on button "Sent" at bounding box center [147, 681] width 159 height 29
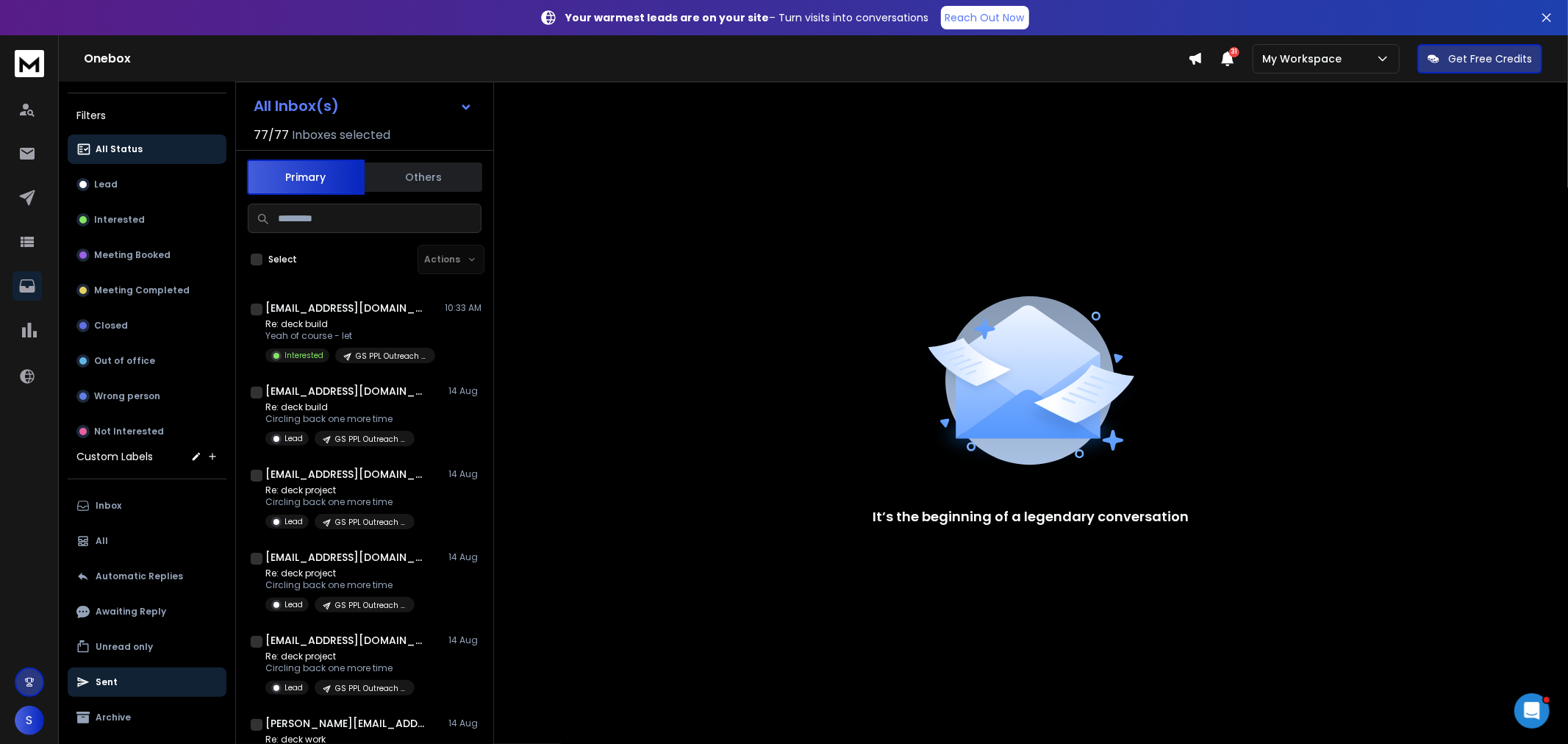
click at [319, 217] on input at bounding box center [365, 218] width 234 height 29
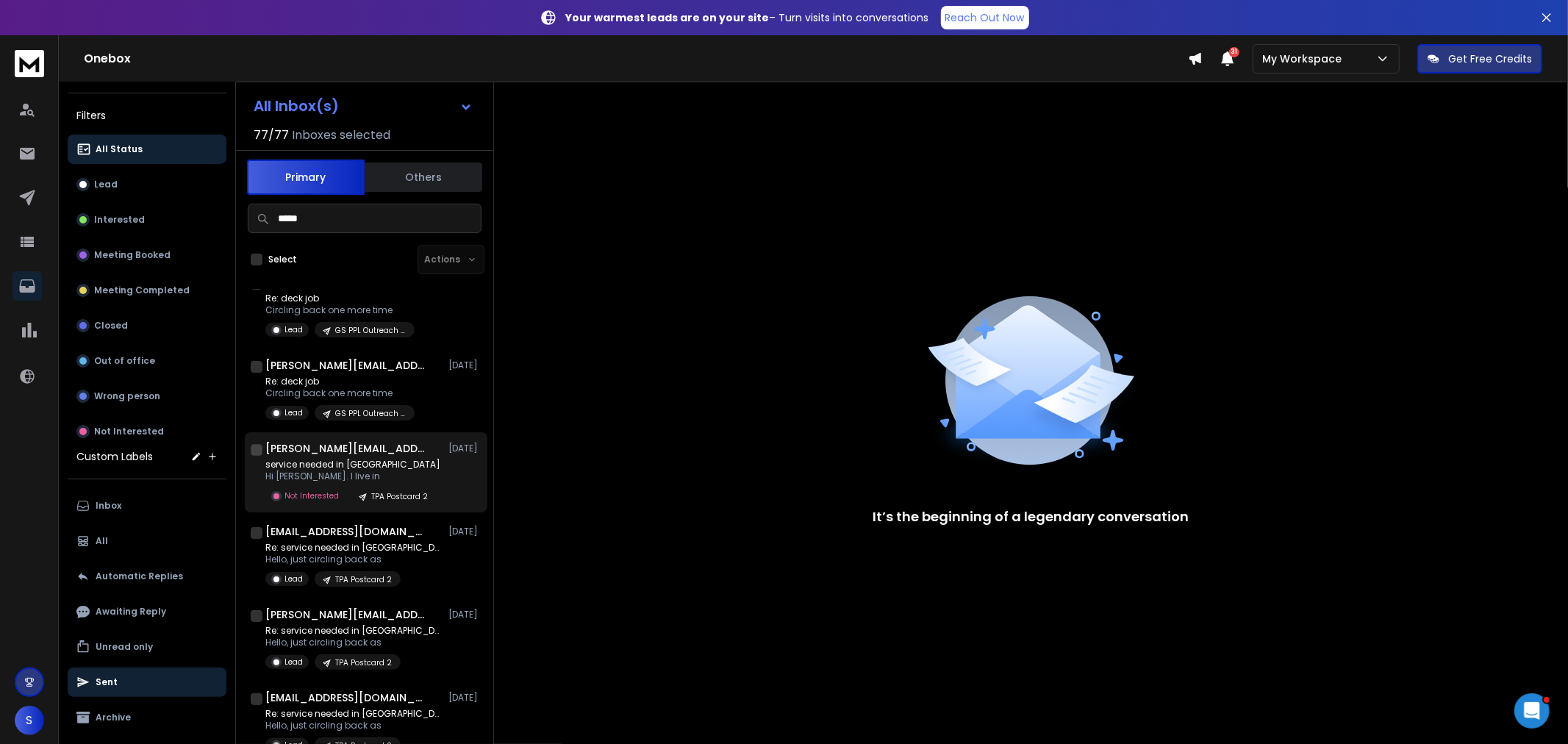
scroll to position [0, 0]
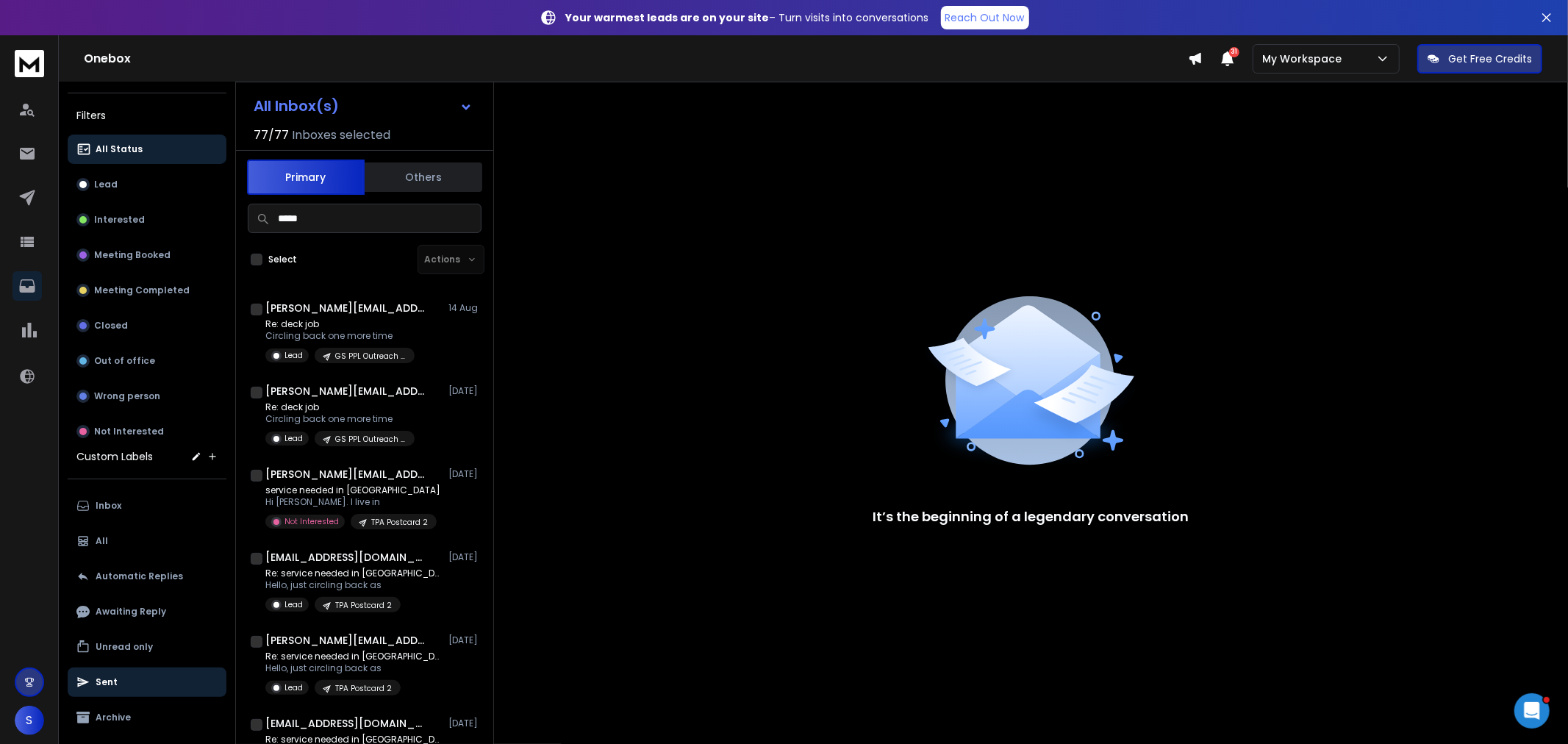
click at [318, 219] on input "*****" at bounding box center [365, 218] width 234 height 29
type input "*********"
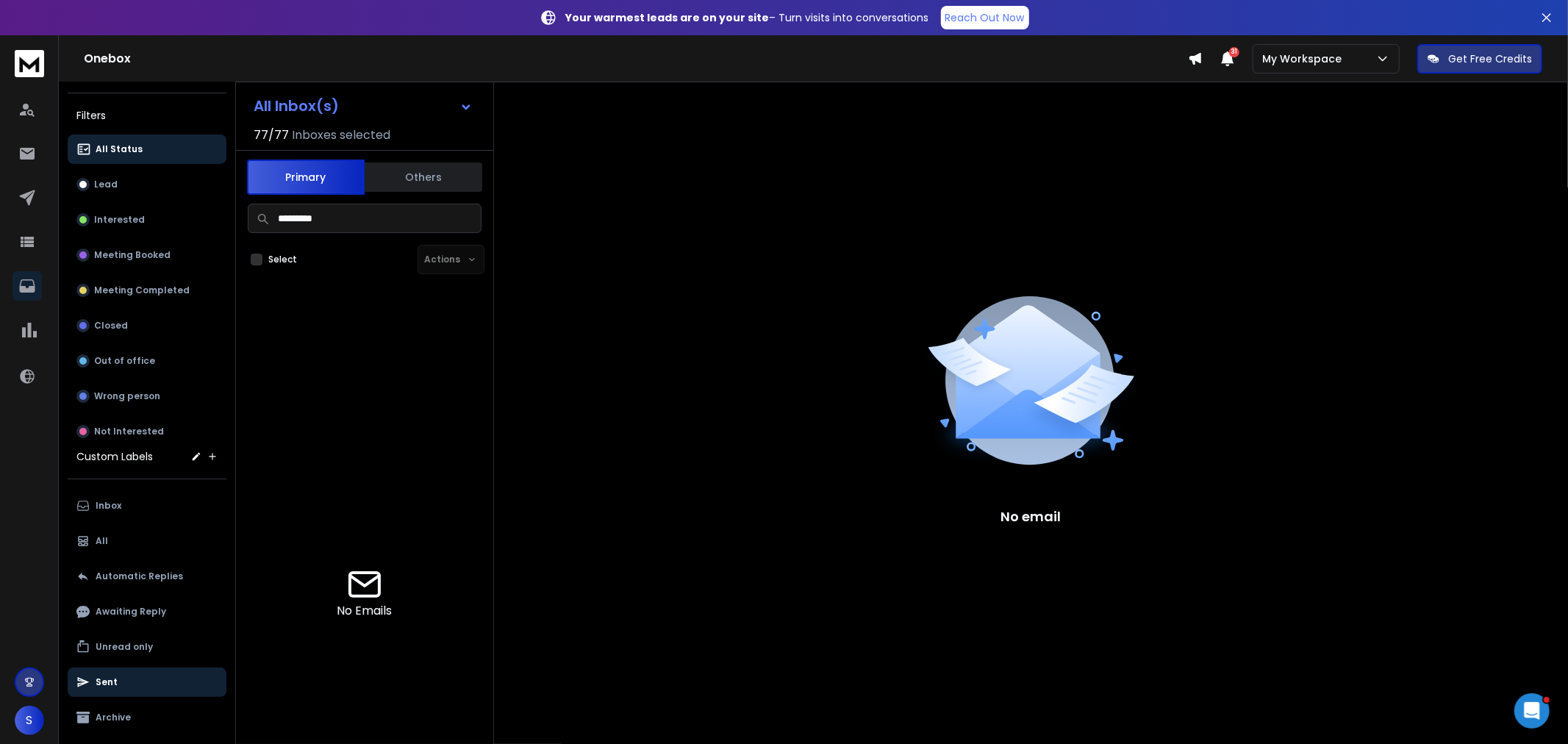
click at [413, 177] on button "Others" at bounding box center [423, 177] width 118 height 32
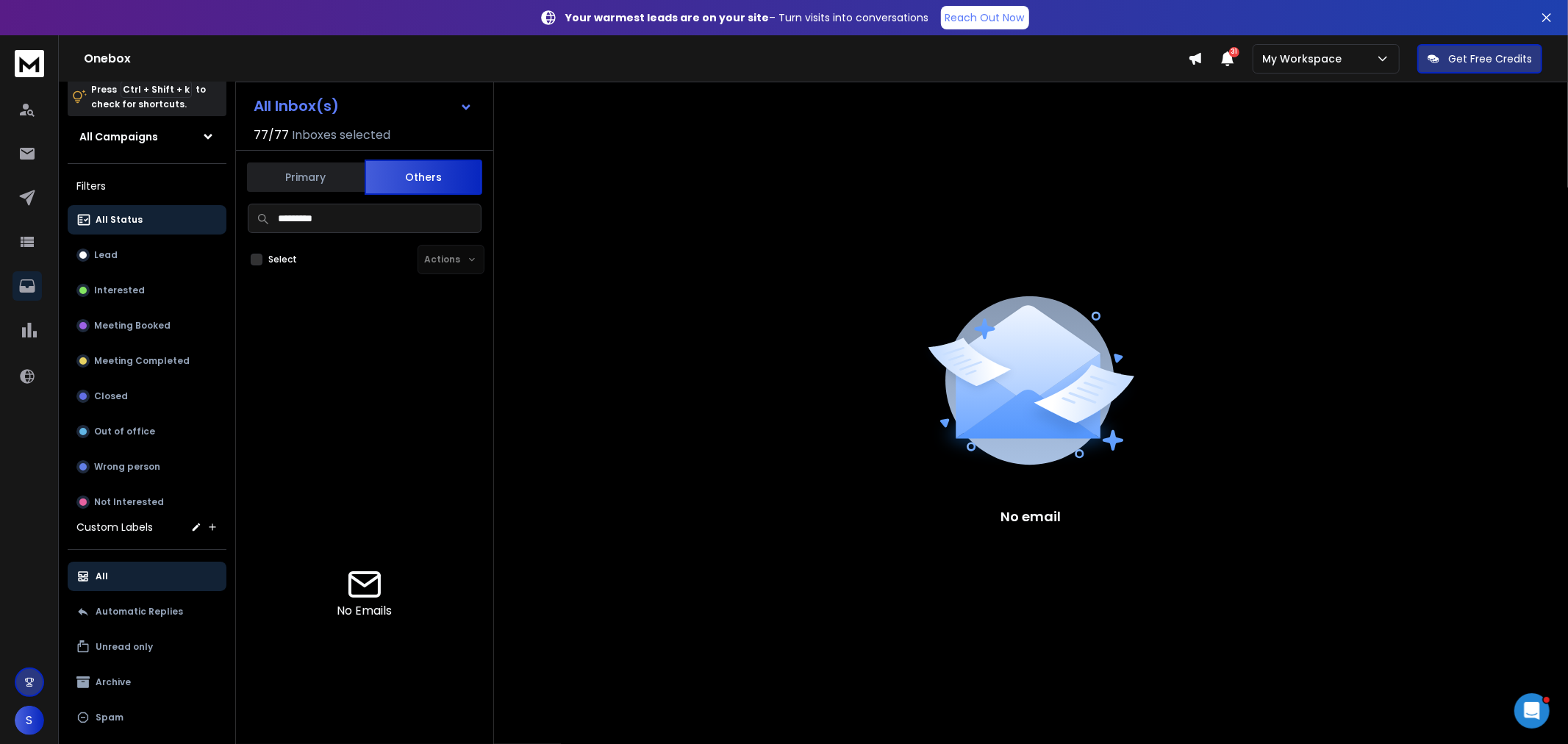
click at [326, 224] on input "*********" at bounding box center [365, 218] width 234 height 29
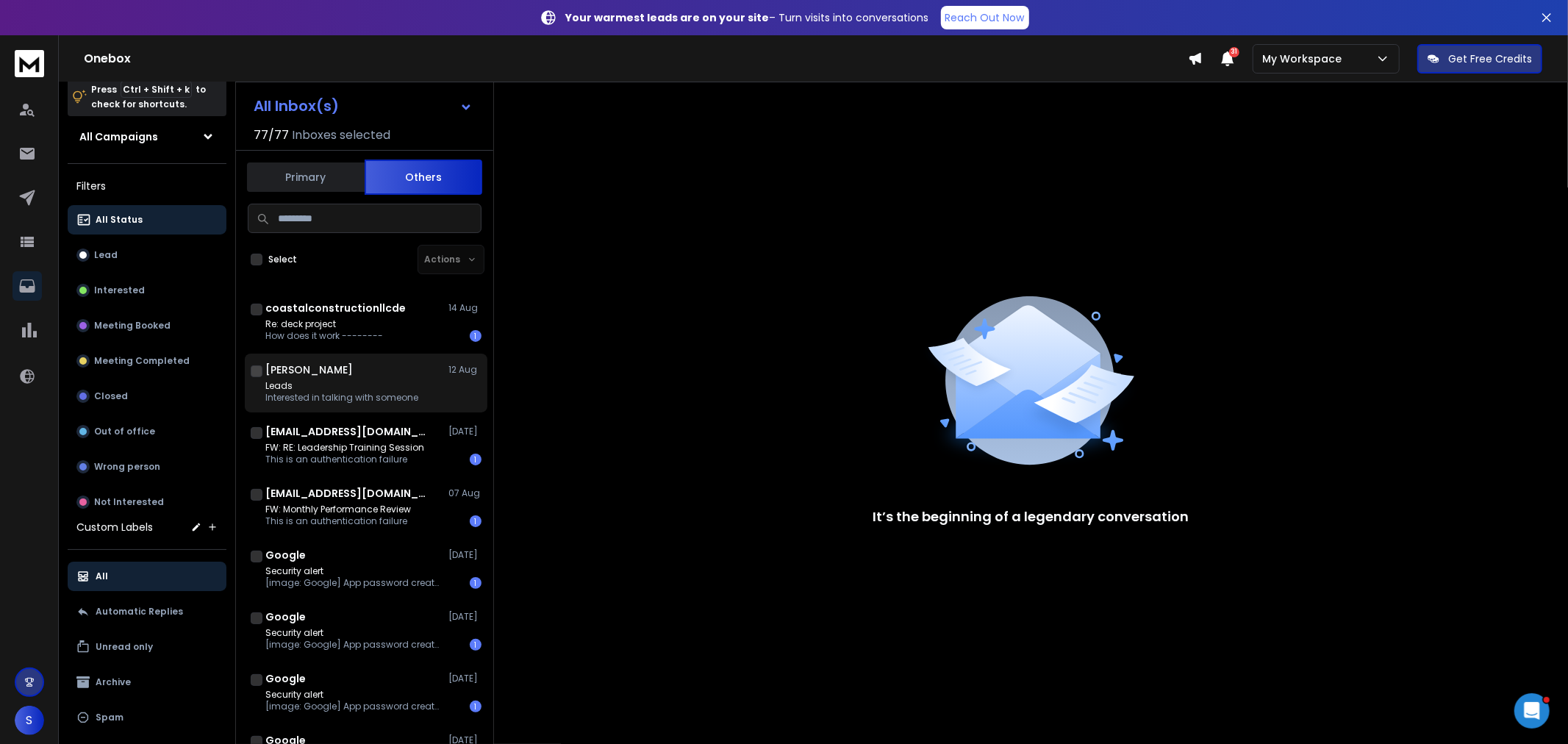
click at [335, 390] on p "Leads" at bounding box center [342, 385] width 153 height 11
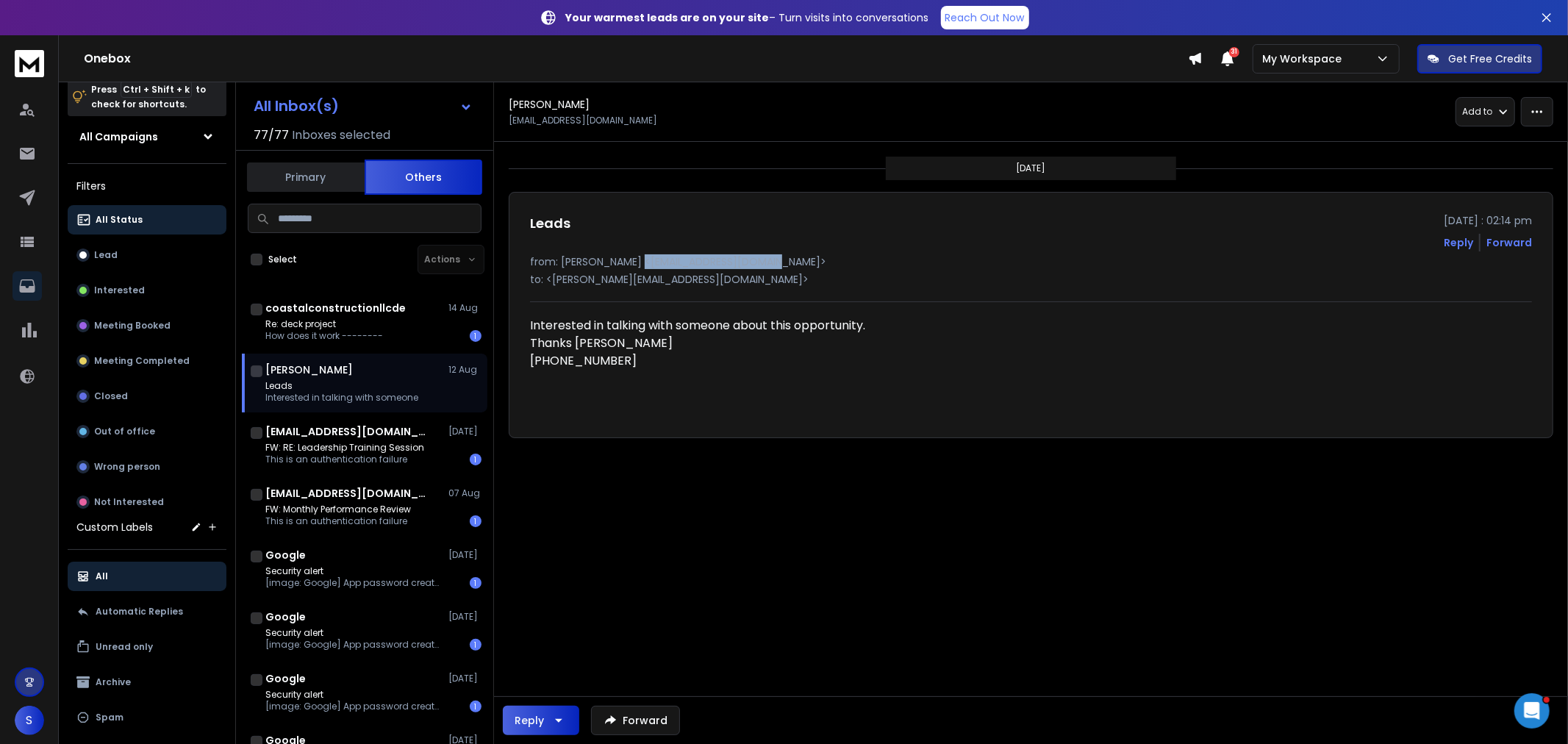
drag, startPoint x: 636, startPoint y: 263, endPoint x: 781, endPoint y: 266, distance: 145.0
click at [781, 266] on p "from: [PERSON_NAME] <[EMAIL_ADDRESS][DOMAIN_NAME]>" at bounding box center [1031, 262] width 1002 height 15
copy p "[EMAIL_ADDRESS][DOMAIN_NAME]"
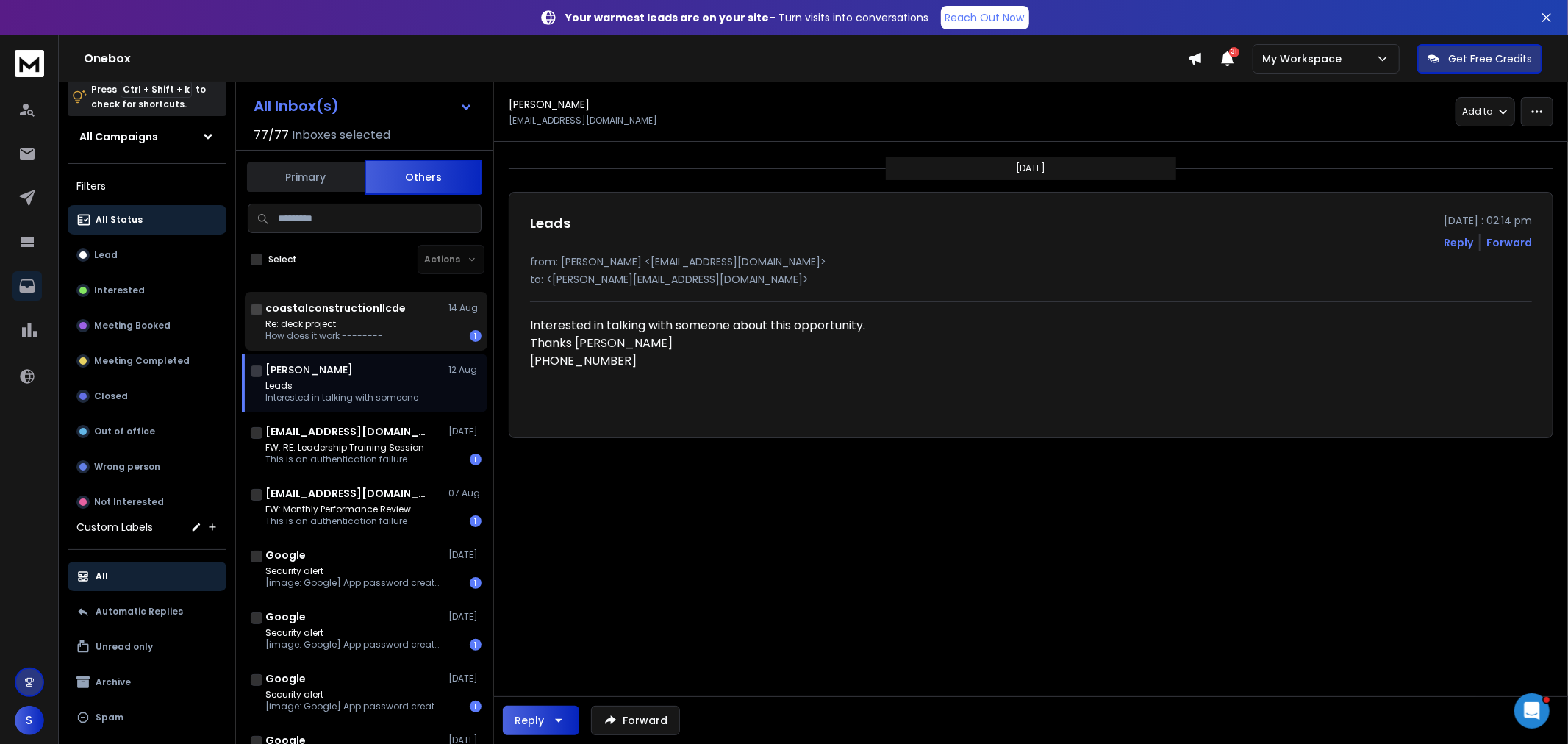
click at [325, 331] on p "How does it work --------" at bounding box center [324, 335] width 118 height 11
